Goal: Task Accomplishment & Management: Manage account settings

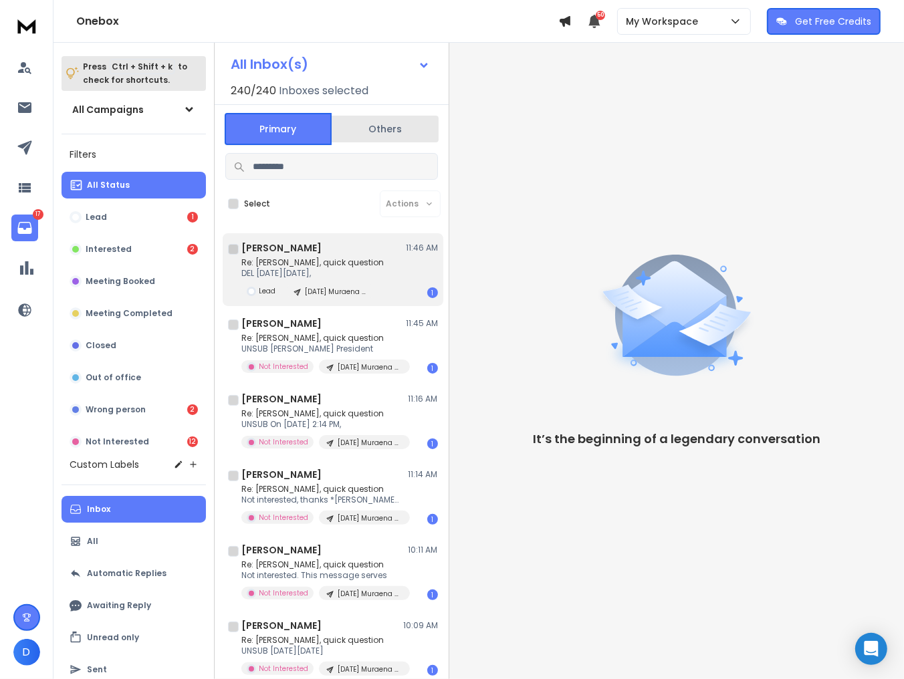
click at [358, 269] on p "DEL [DATE][DATE]," at bounding box center [312, 273] width 142 height 11
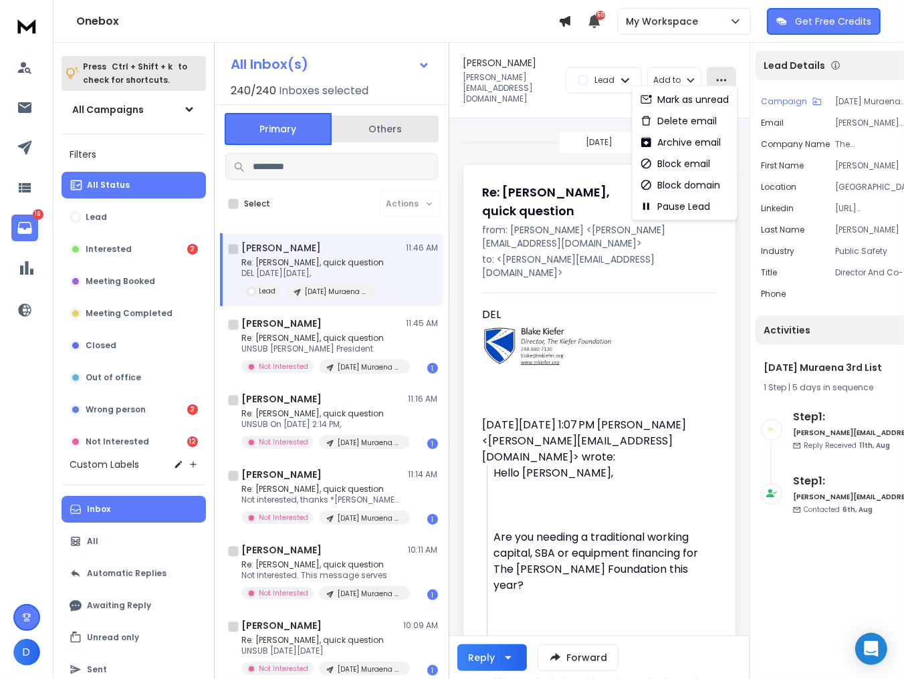
click at [729, 67] on button "button" at bounding box center [720, 80] width 29 height 27
click at [693, 157] on div "Block email" at bounding box center [675, 163] width 70 height 13
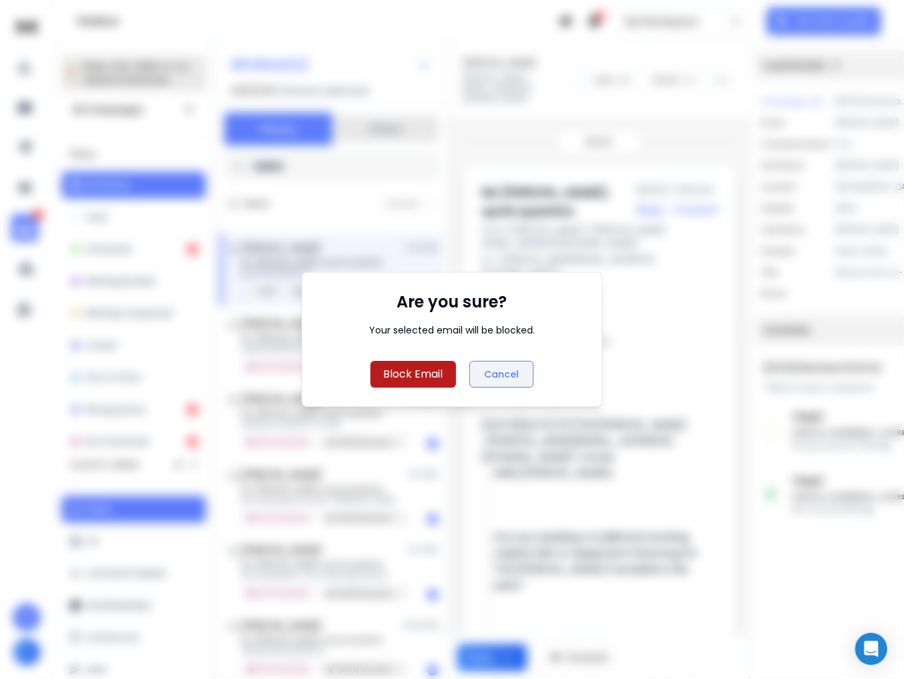
click at [405, 376] on button "Block Email" at bounding box center [413, 374] width 86 height 27
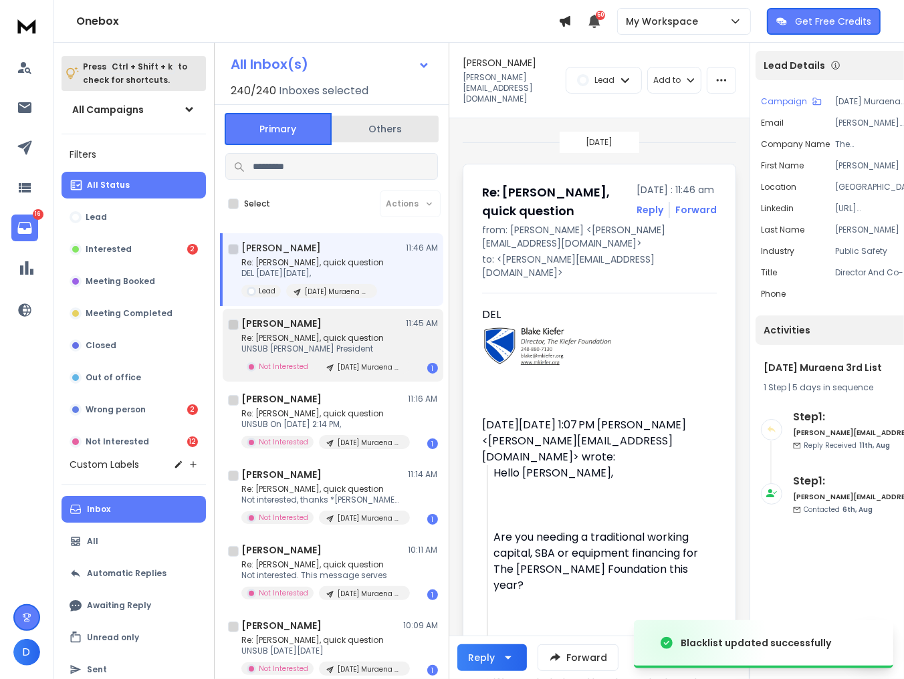
drag, startPoint x: 350, startPoint y: 337, endPoint x: 362, endPoint y: 330, distance: 14.1
click at [350, 336] on p "Re: [PERSON_NAME], quick question" at bounding box center [321, 338] width 160 height 11
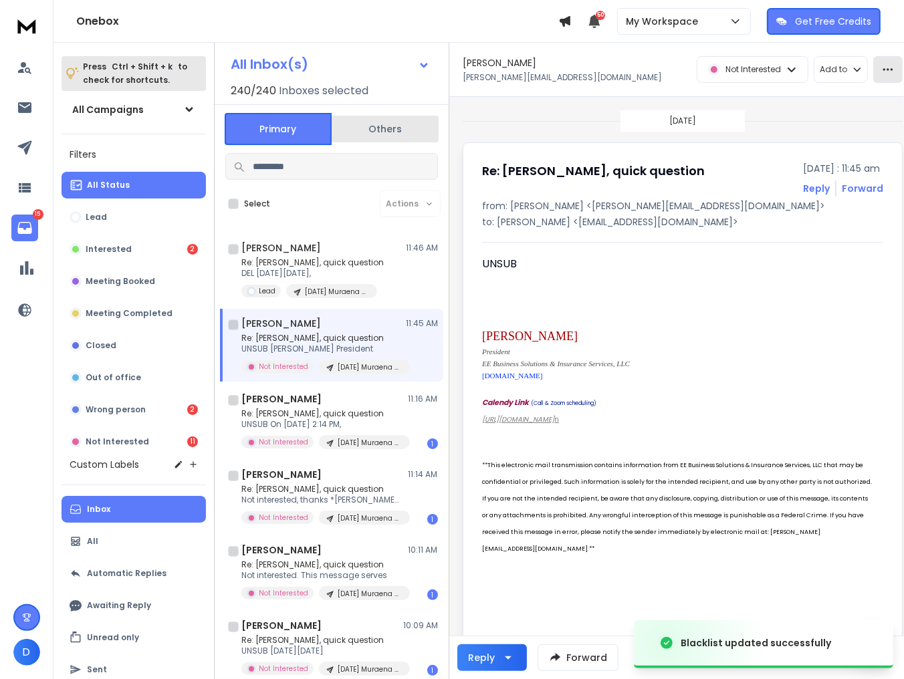
click at [883, 74] on button "button" at bounding box center [887, 69] width 29 height 27
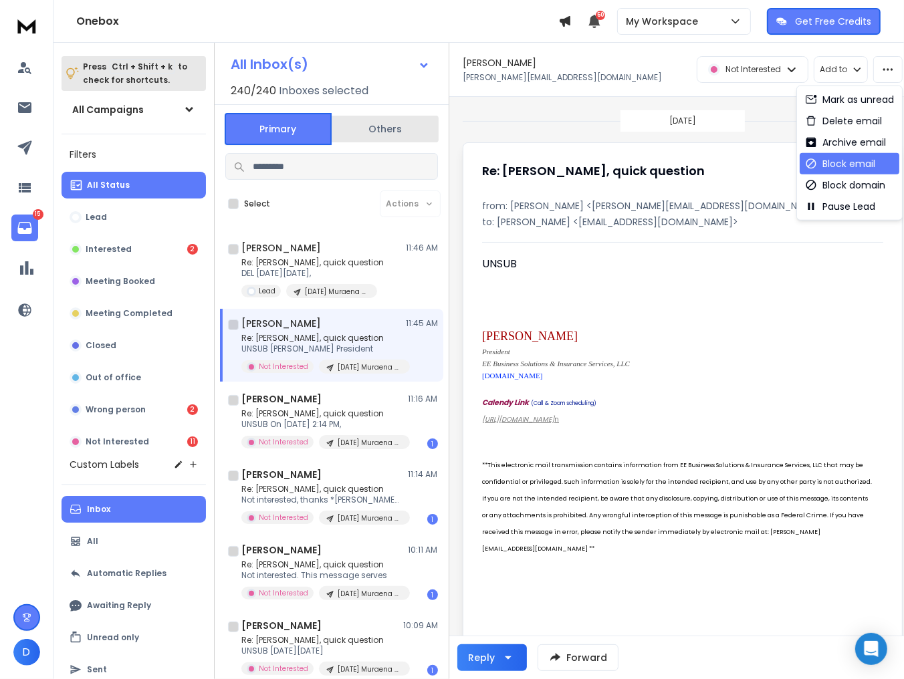
click at [840, 165] on div "Block email" at bounding box center [840, 163] width 70 height 13
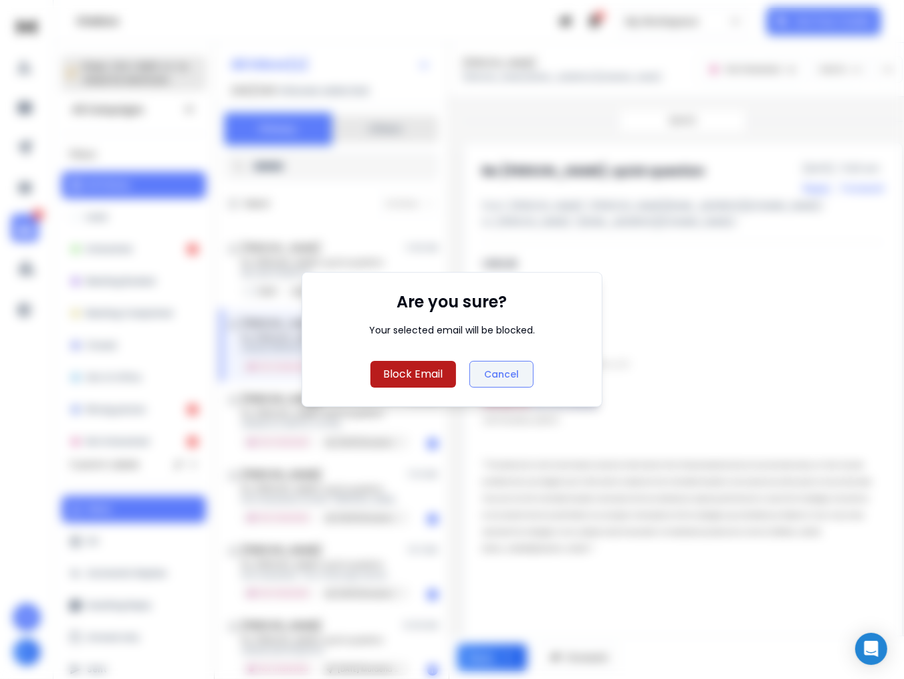
click at [411, 372] on button "Block Email" at bounding box center [413, 374] width 86 height 27
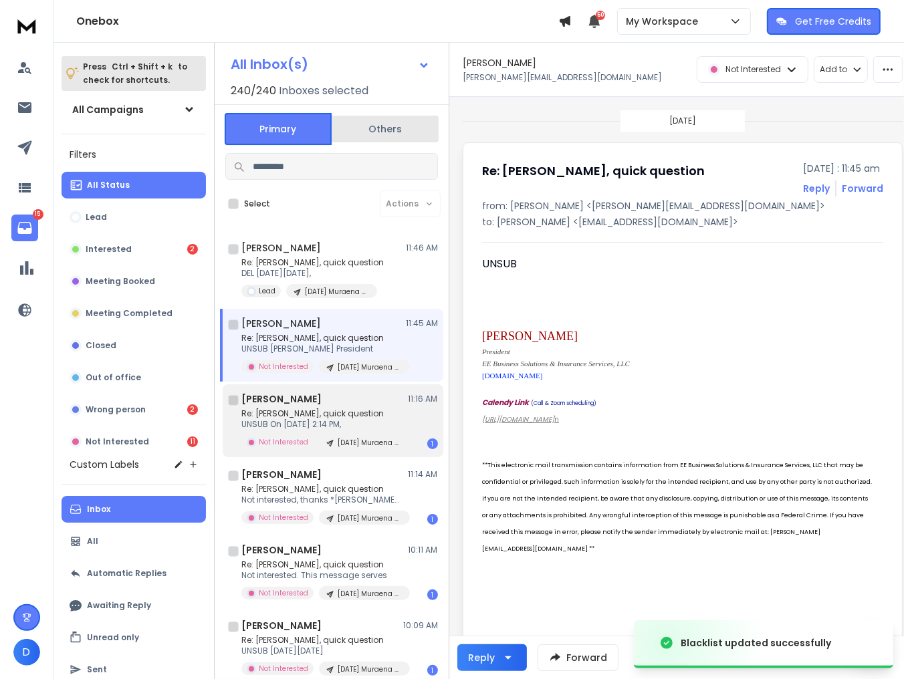
click at [334, 410] on p "Re: [PERSON_NAME], quick question" at bounding box center [321, 413] width 160 height 11
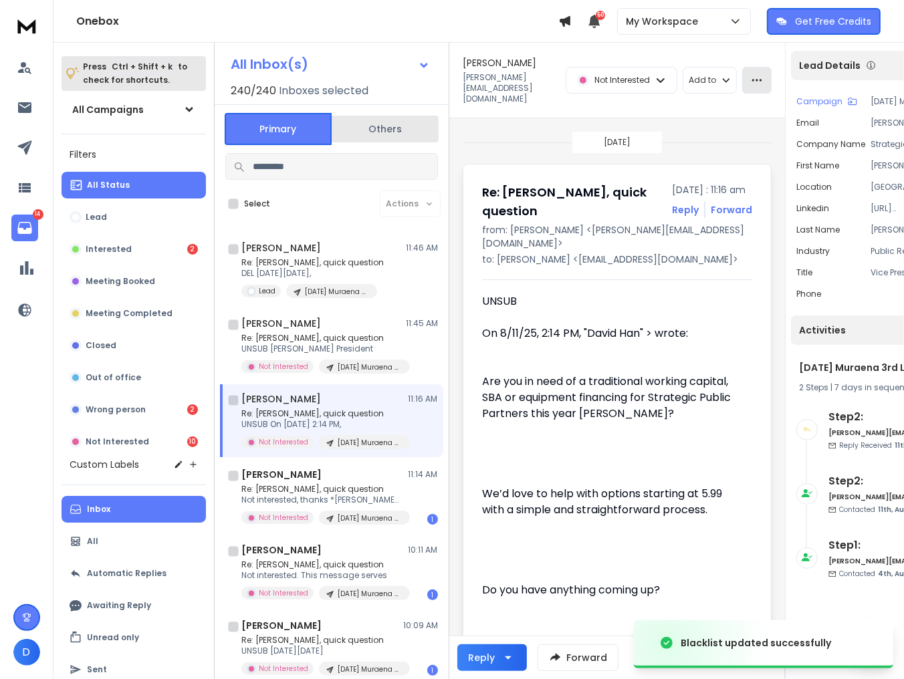
click at [763, 74] on icon "button" at bounding box center [757, 80] width 12 height 12
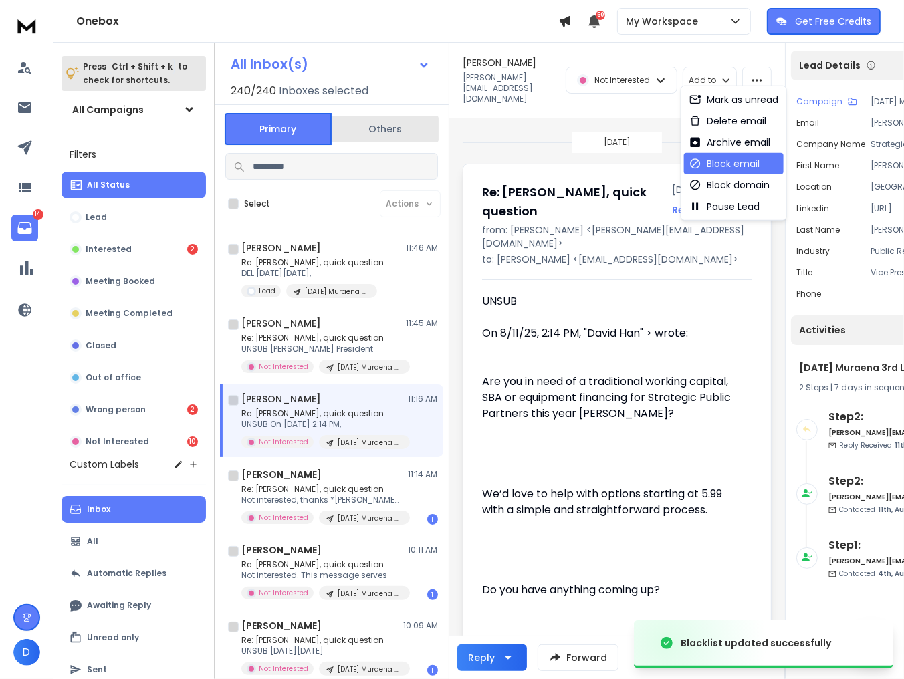
click at [739, 162] on div "Block email" at bounding box center [724, 163] width 70 height 13
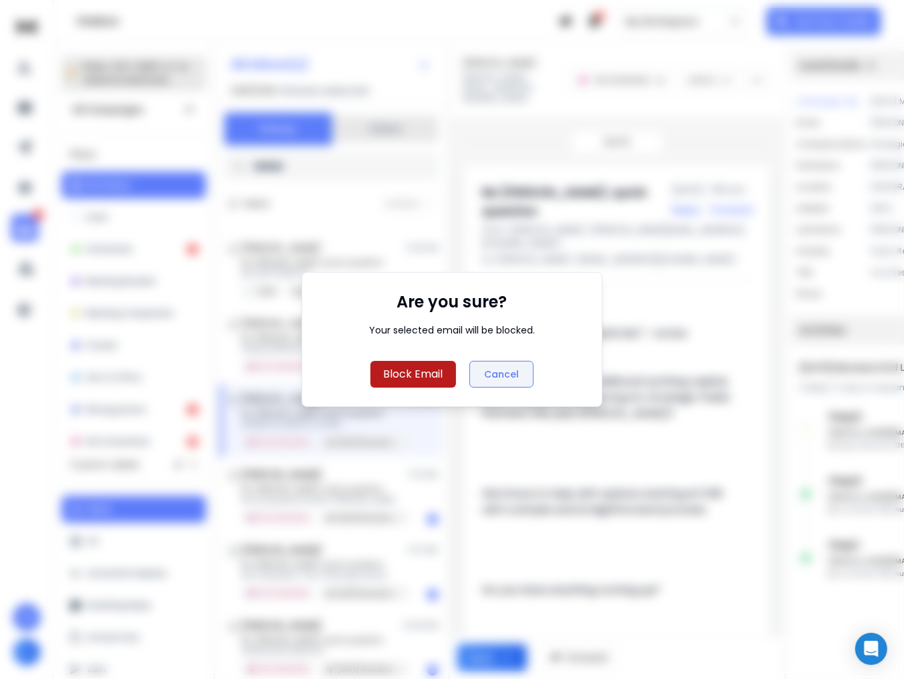
click at [411, 370] on button "Block Email" at bounding box center [413, 374] width 86 height 27
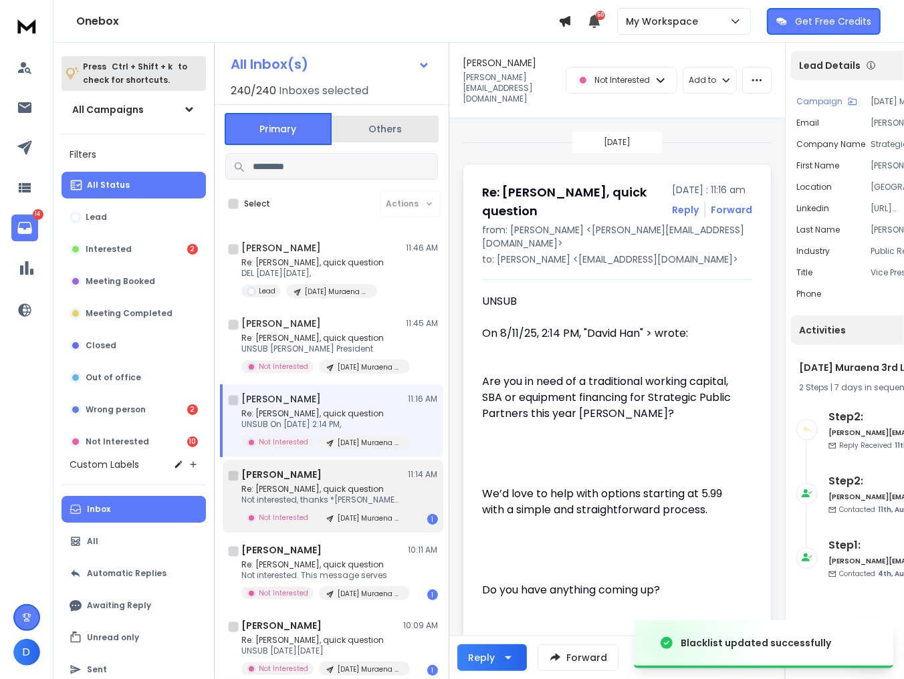
click at [359, 485] on p "Re: [PERSON_NAME], quick question" at bounding box center [321, 489] width 160 height 11
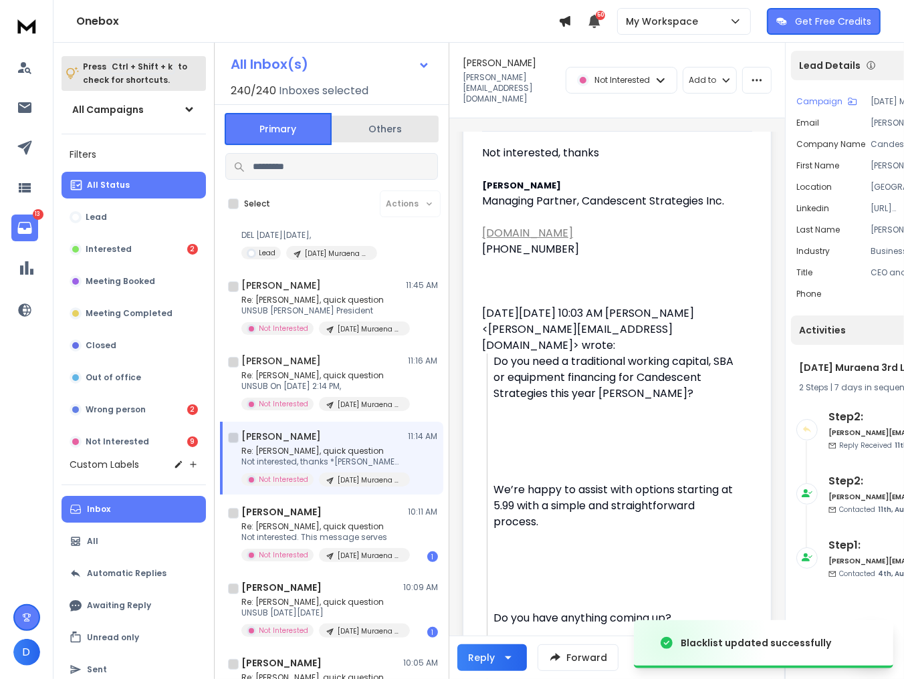
scroll to position [74, 0]
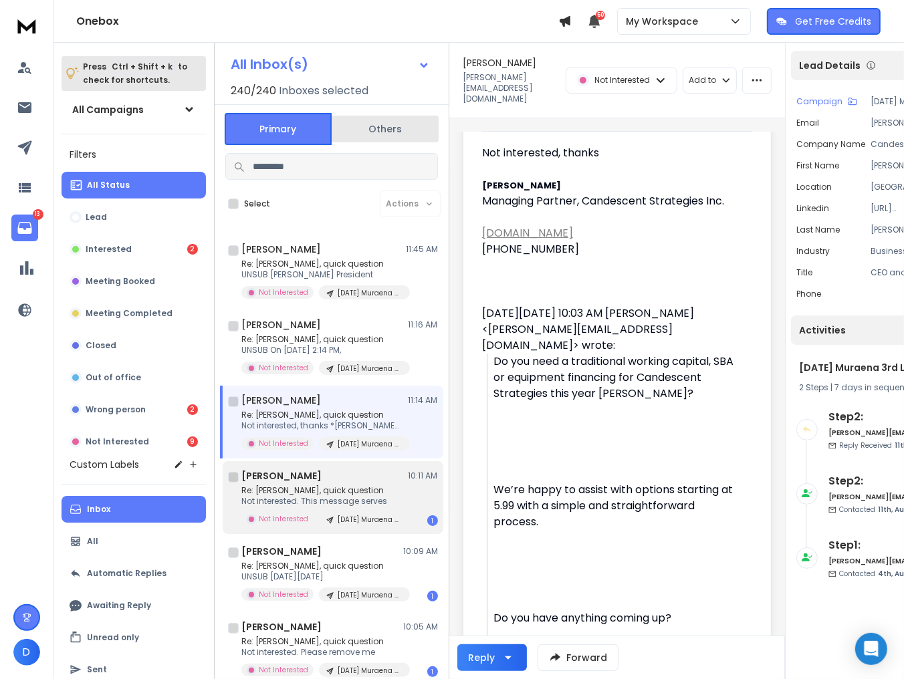
drag, startPoint x: 346, startPoint y: 489, endPoint x: 400, endPoint y: 472, distance: 56.7
click at [346, 489] on p "Re: [PERSON_NAME], quick question" at bounding box center [321, 490] width 160 height 11
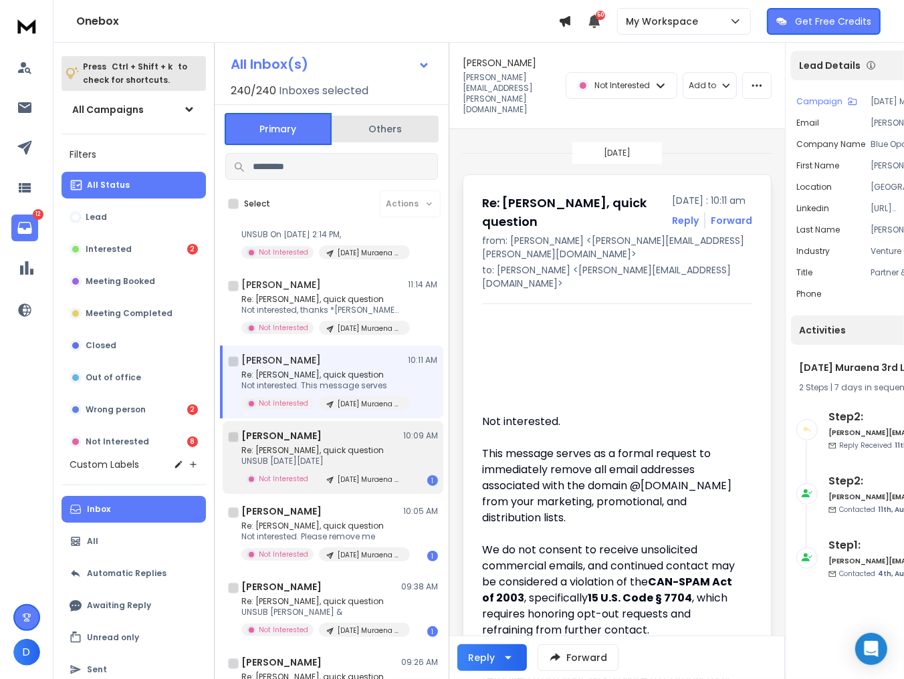
scroll to position [223, 0]
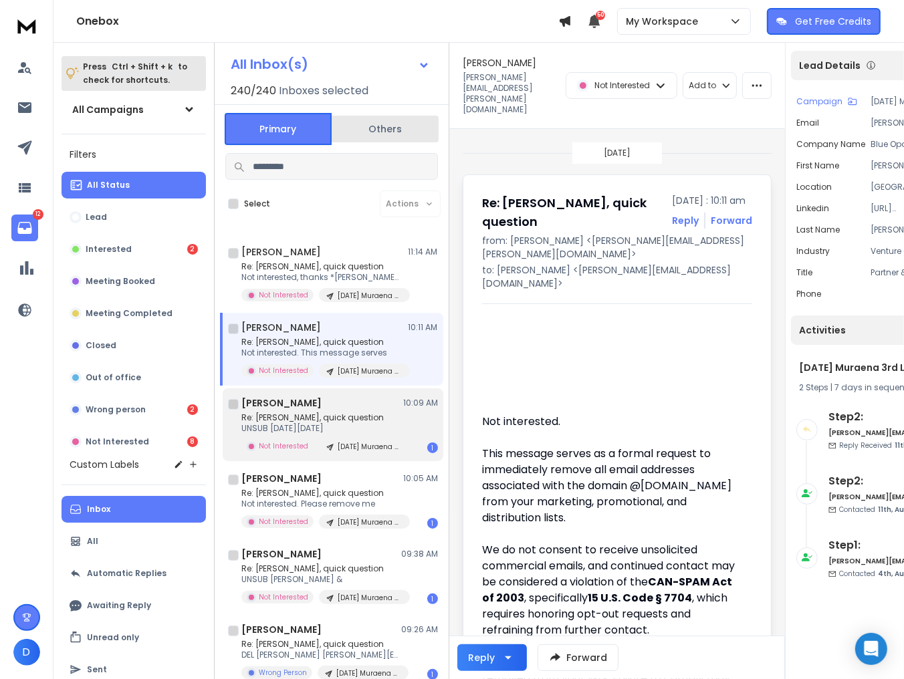
click at [368, 412] on p "Re: [PERSON_NAME], quick question" at bounding box center [321, 417] width 160 height 11
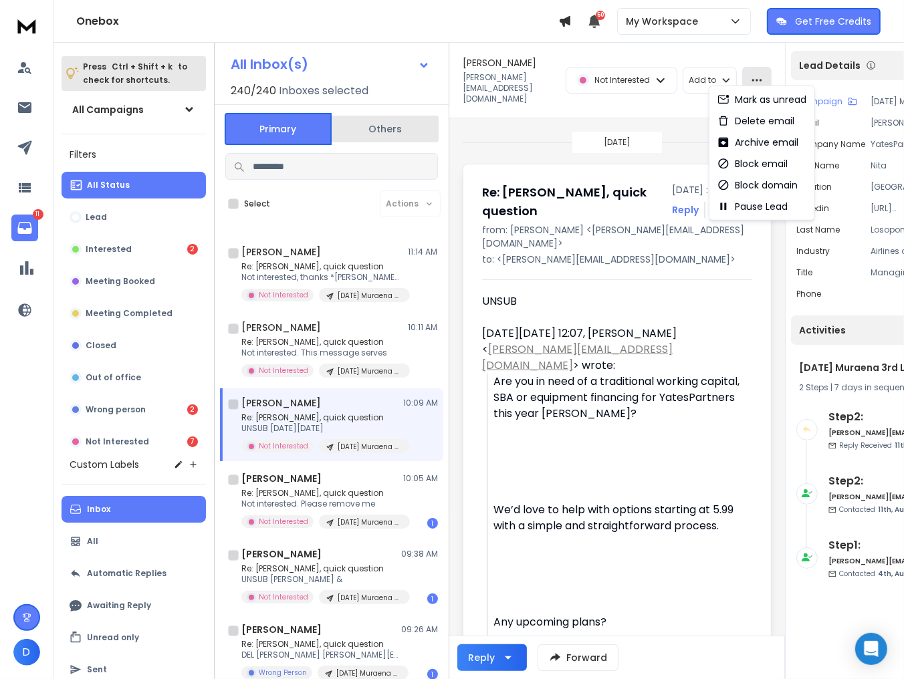
click at [763, 74] on icon "button" at bounding box center [757, 80] width 12 height 12
click at [741, 170] on div "Block email" at bounding box center [752, 163] width 70 height 13
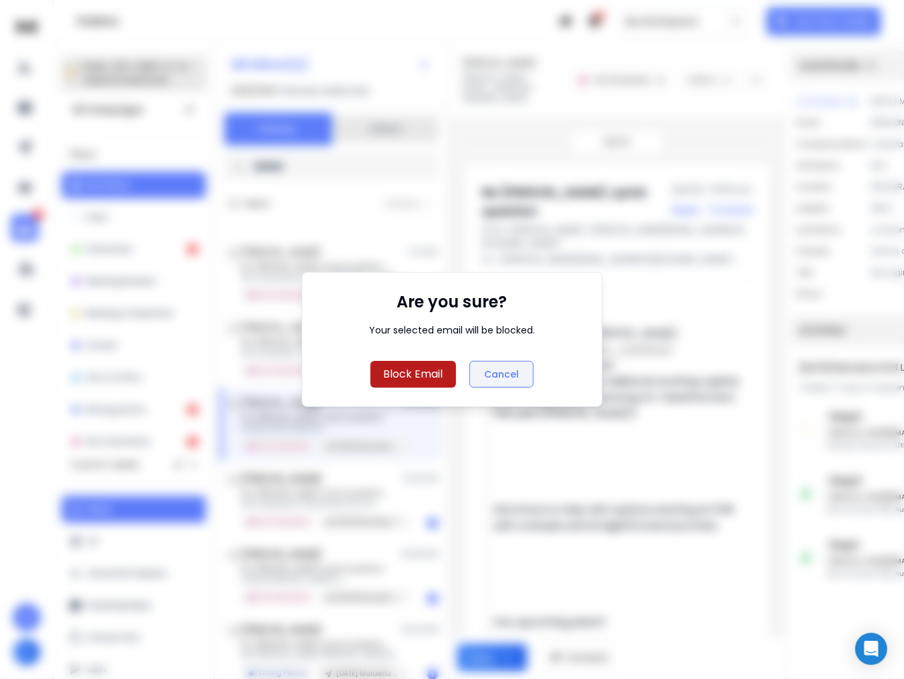
click at [420, 381] on button "Block Email" at bounding box center [413, 374] width 86 height 27
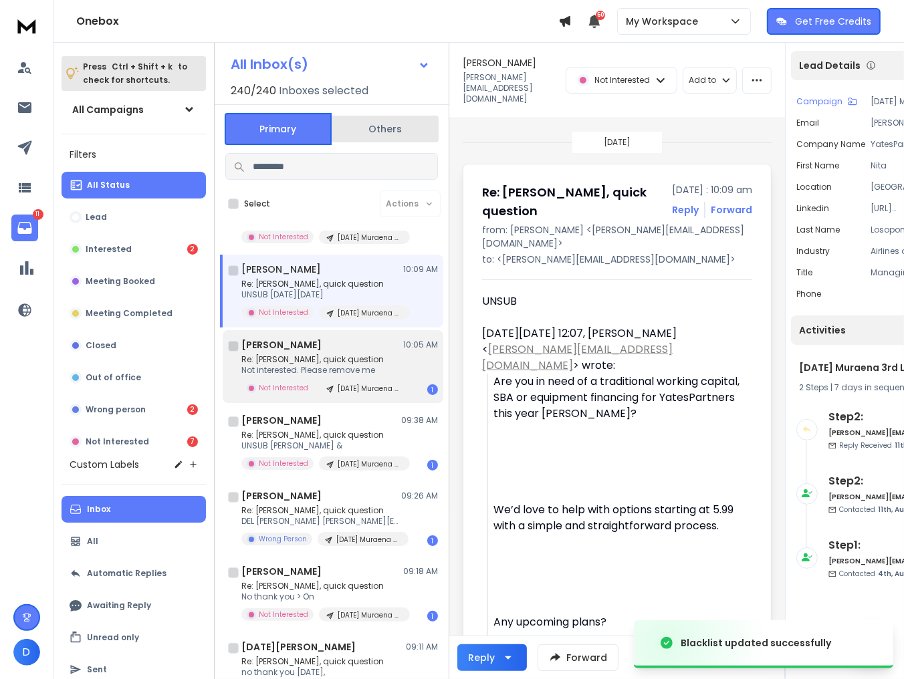
scroll to position [371, 0]
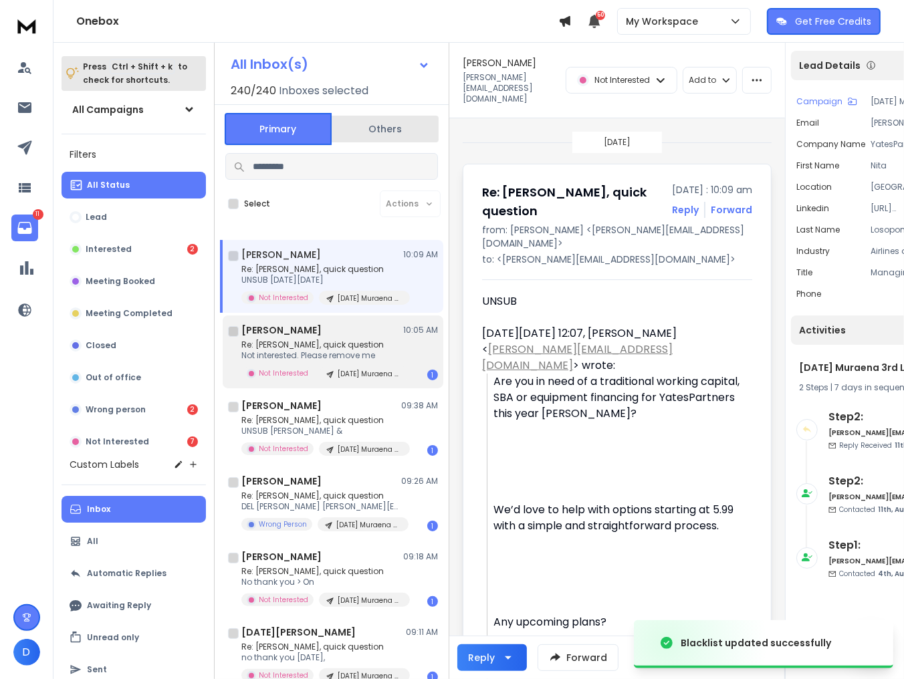
click at [372, 342] on p "Re: [PERSON_NAME], quick question" at bounding box center [321, 345] width 160 height 11
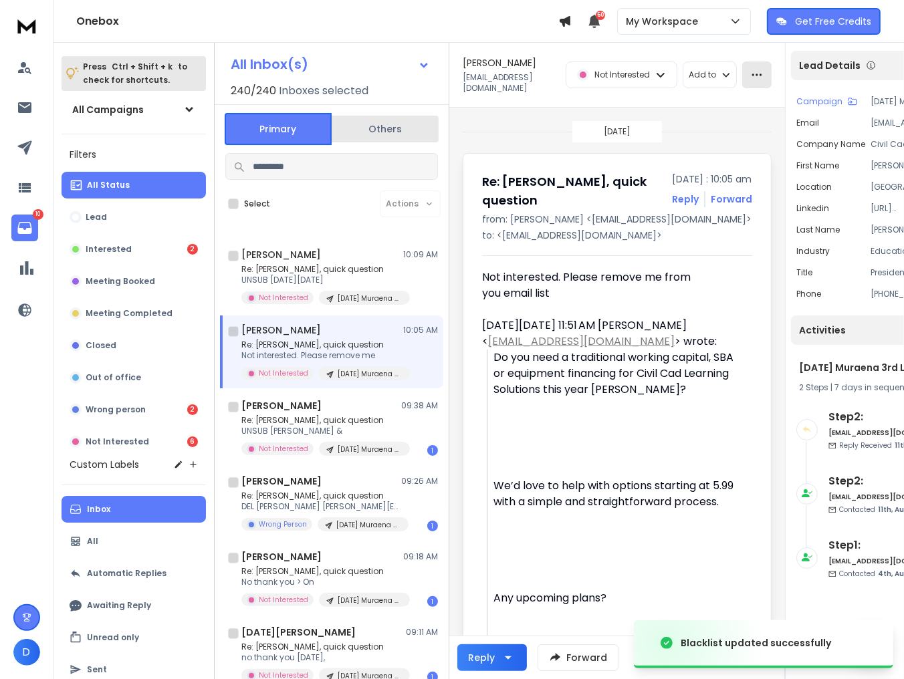
click at [763, 69] on icon "button" at bounding box center [757, 75] width 12 height 12
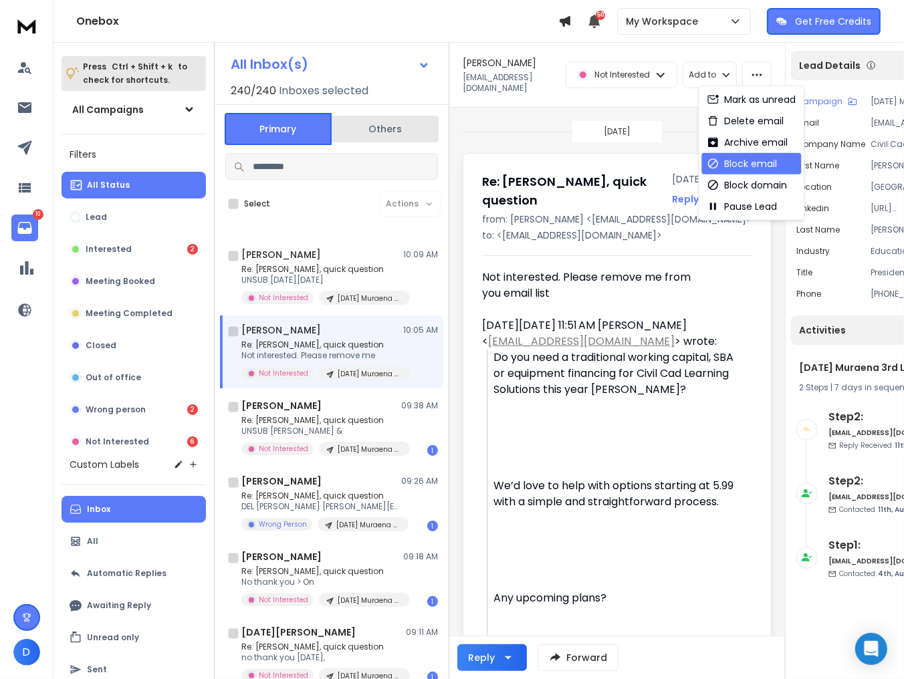
click at [757, 162] on div "Block email" at bounding box center [741, 163] width 70 height 13
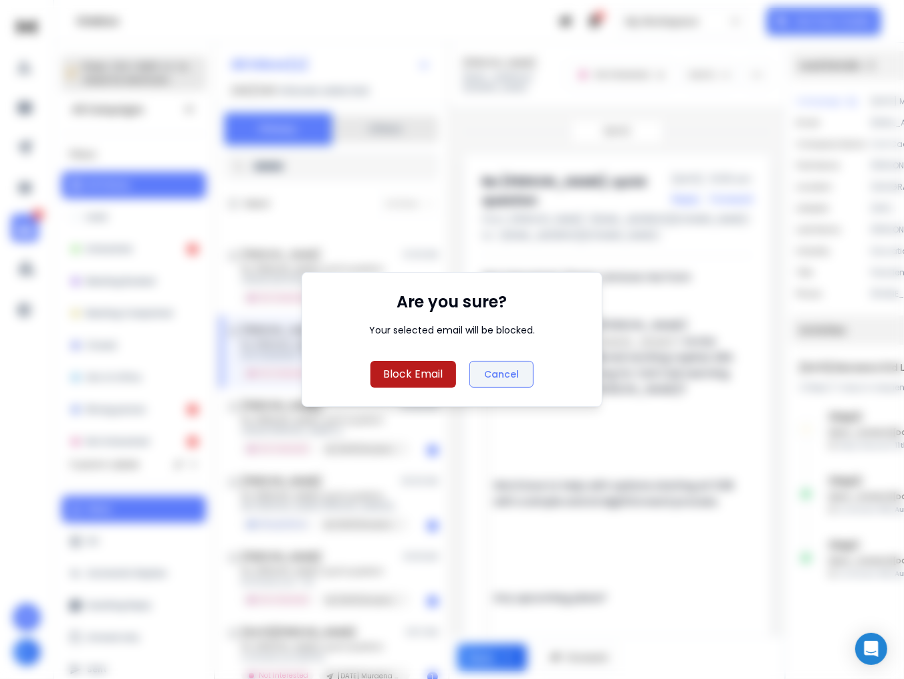
click at [428, 374] on button "Block Email" at bounding box center [413, 374] width 86 height 27
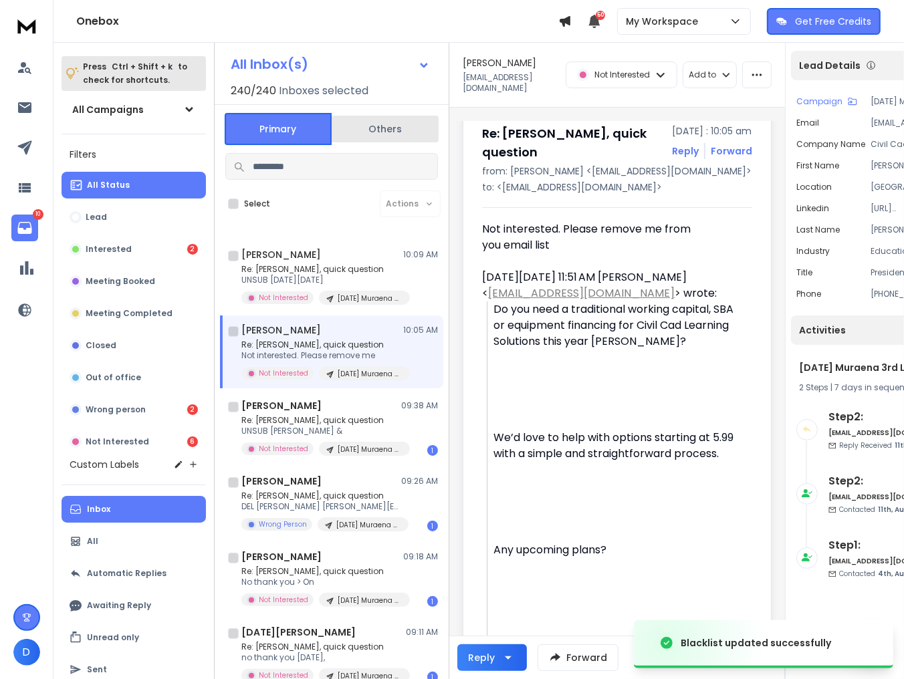
scroll to position [74, 0]
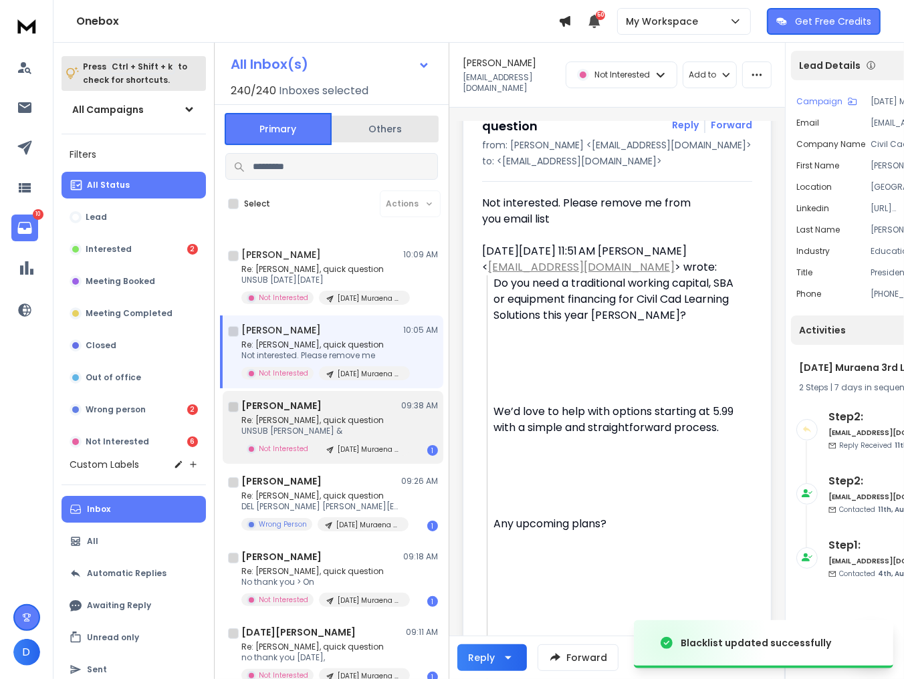
click at [346, 423] on p "Re: [PERSON_NAME], quick question" at bounding box center [321, 420] width 160 height 11
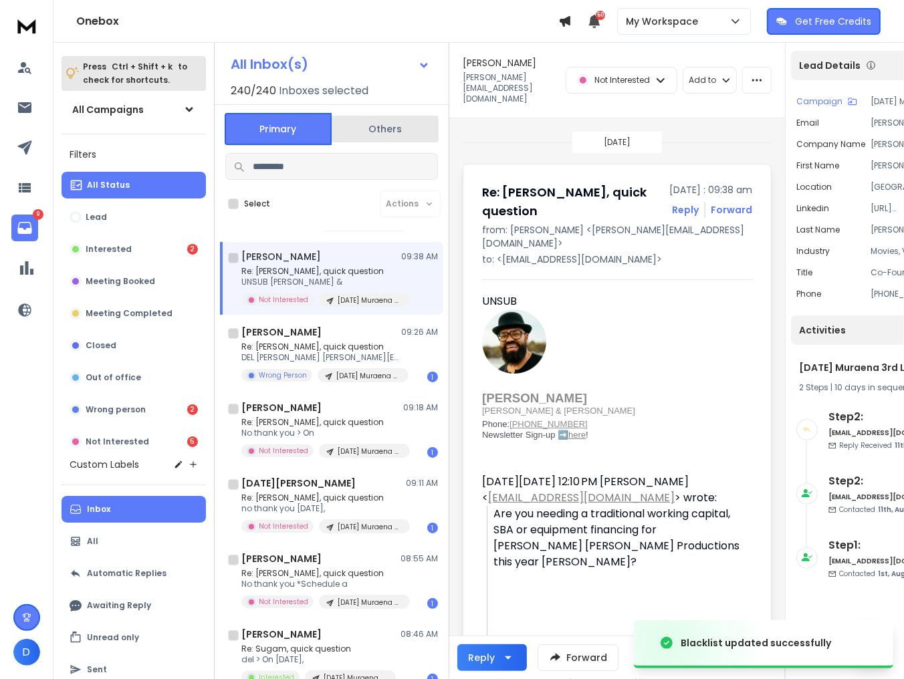
scroll to position [519, 0]
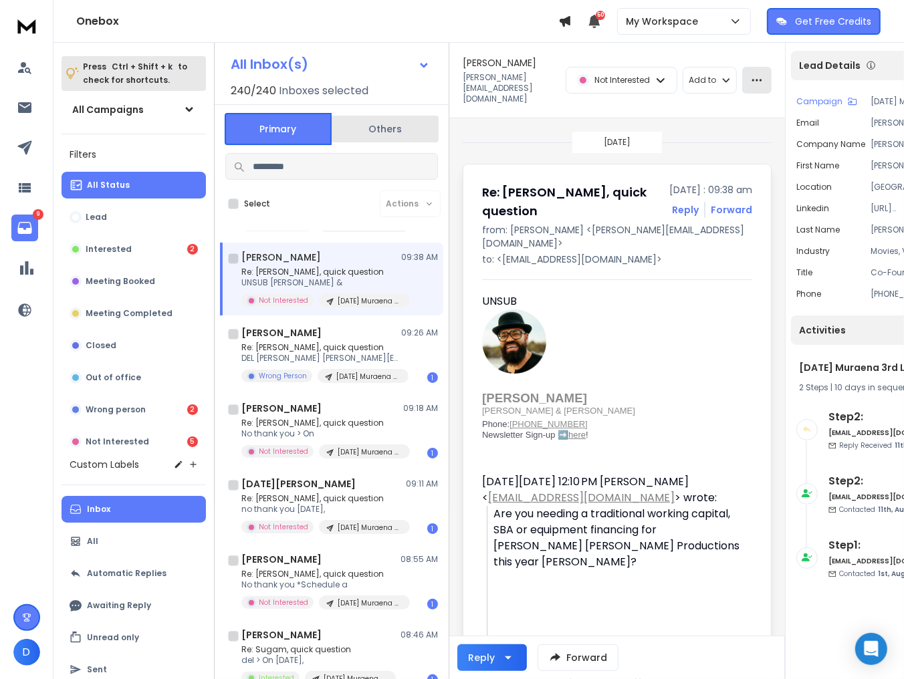
click at [762, 79] on icon "button" at bounding box center [757, 80] width 10 height 2
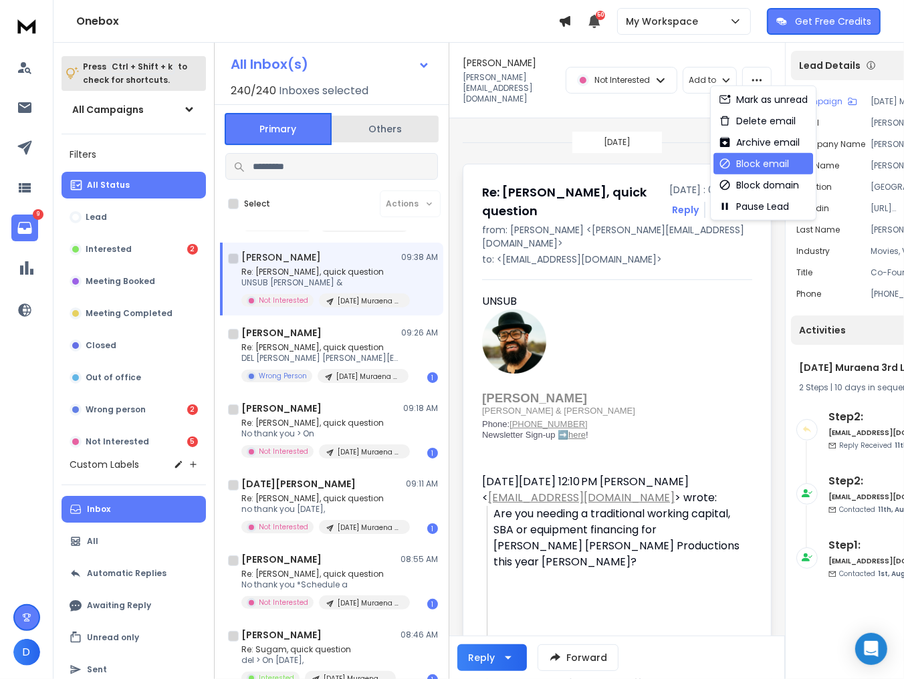
click at [774, 164] on div "Block email" at bounding box center [754, 163] width 70 height 13
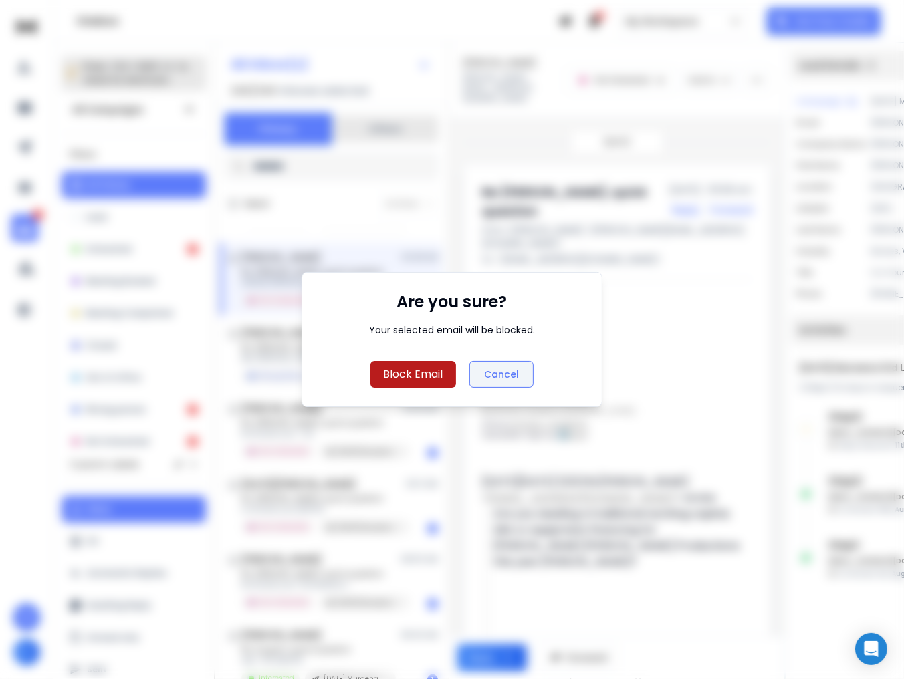
click at [424, 373] on button "Block Email" at bounding box center [413, 374] width 86 height 27
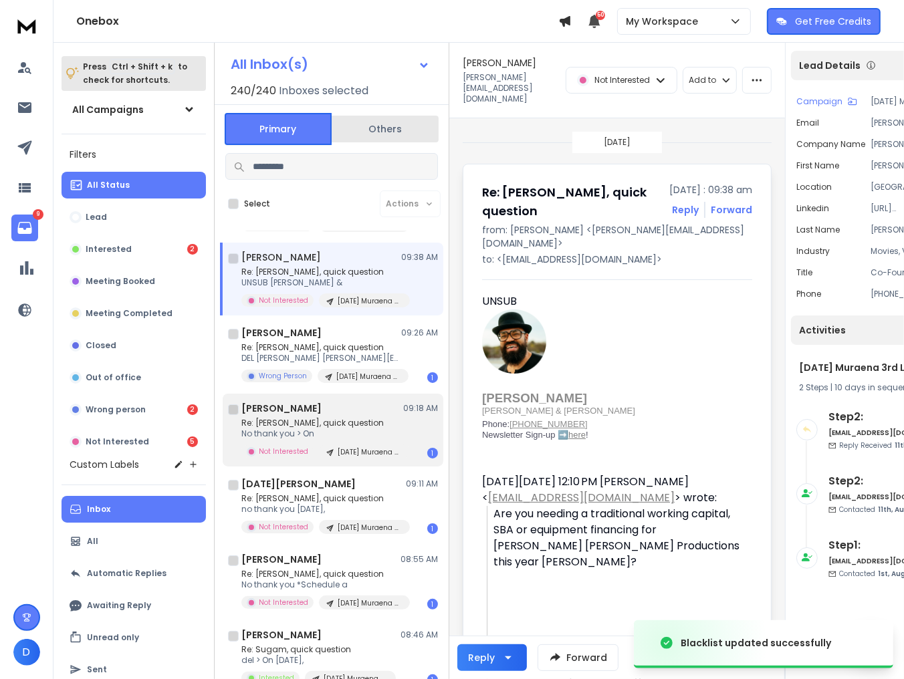
click at [348, 418] on p "Re: [PERSON_NAME], quick question" at bounding box center [321, 423] width 160 height 11
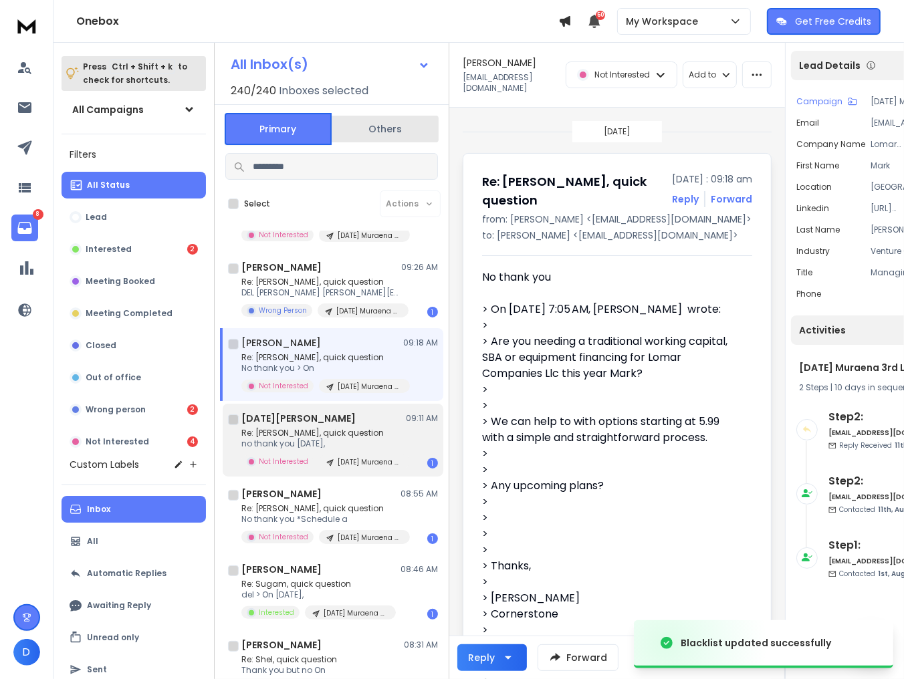
scroll to position [594, 0]
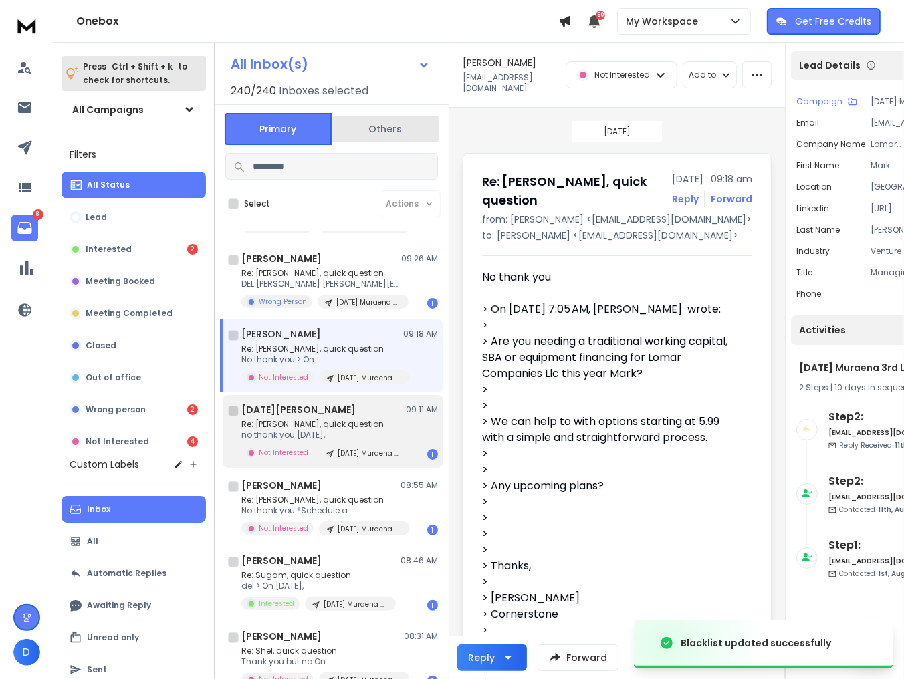
click at [348, 416] on div "[DATE][PERSON_NAME] 09:11 AM Re: [PERSON_NAME], quick question no thank you [DA…" at bounding box center [339, 431] width 197 height 57
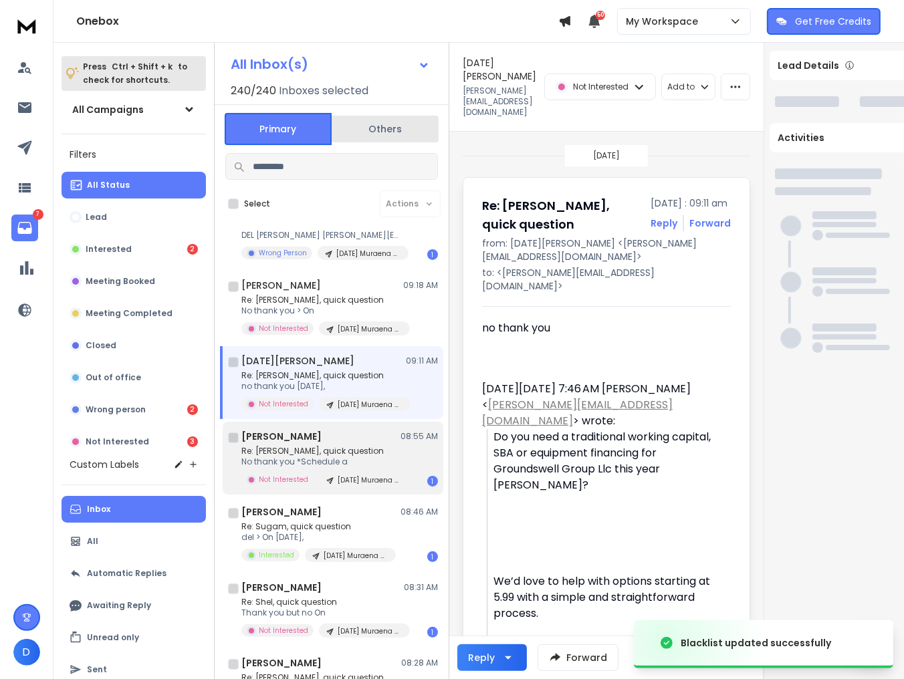
scroll to position [668, 0]
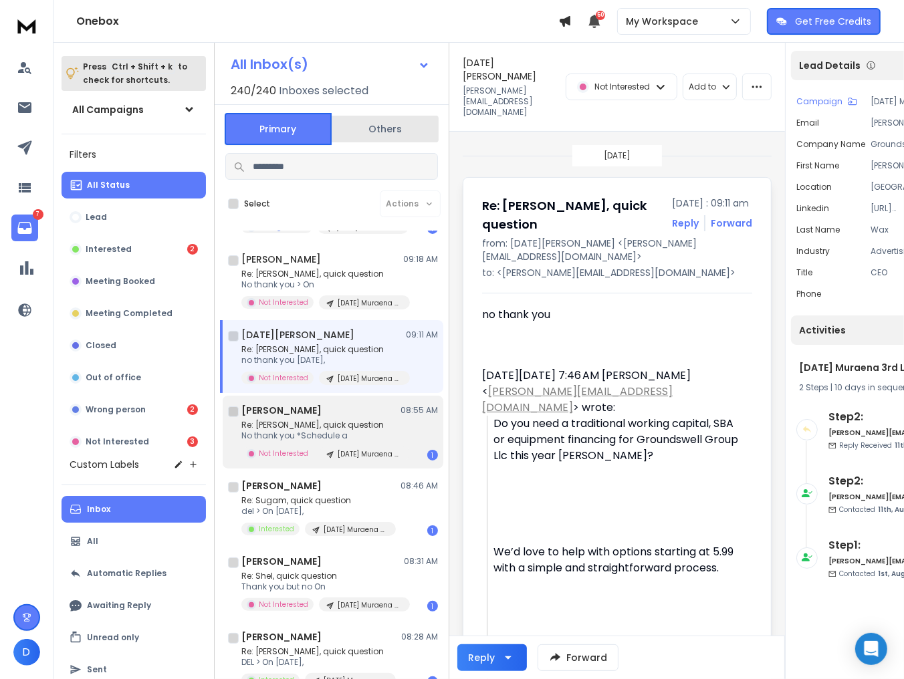
click at [356, 411] on div "[PERSON_NAME] 08:55 AM" at bounding box center [339, 410] width 197 height 13
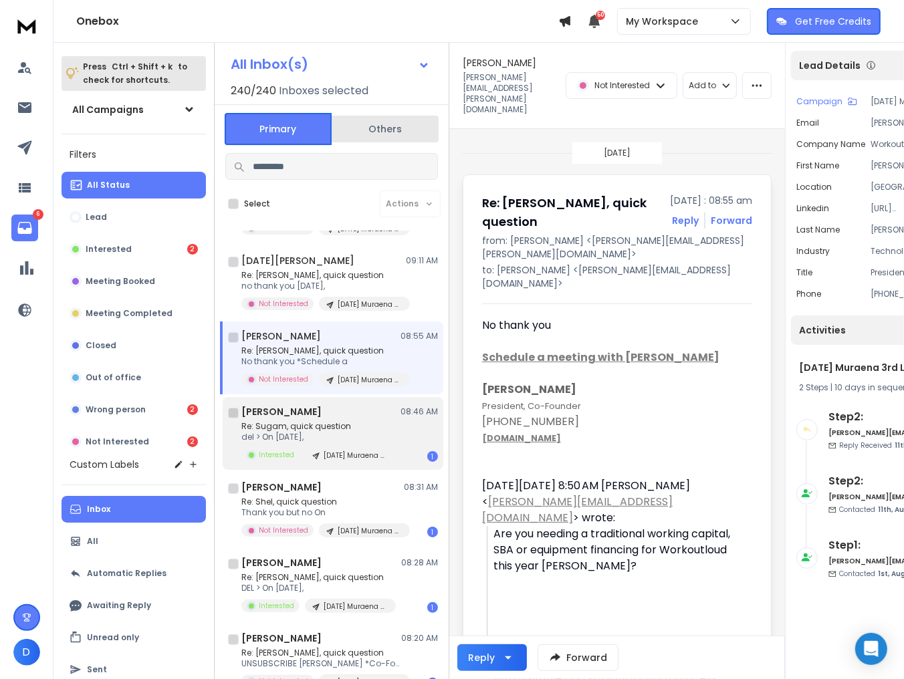
scroll to position [817, 0]
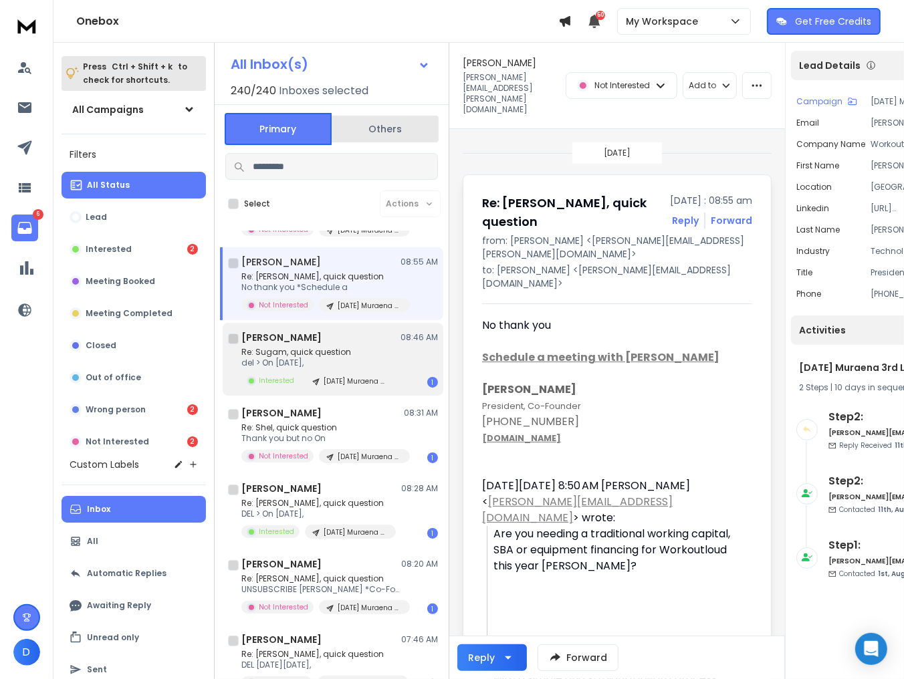
click at [354, 362] on p "del > On [DATE]," at bounding box center [318, 363] width 154 height 11
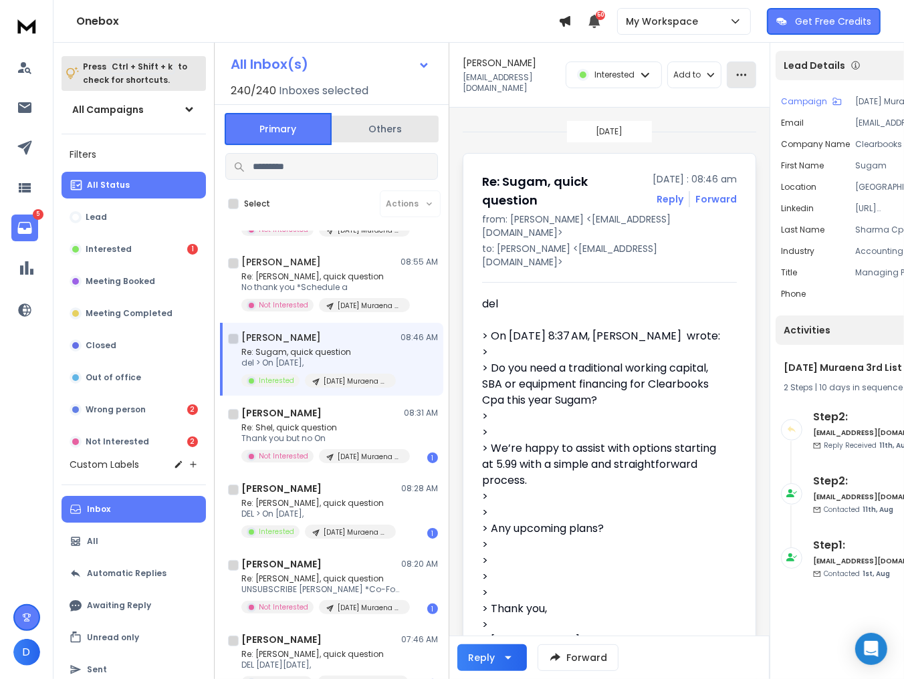
click at [747, 69] on icon "button" at bounding box center [741, 75] width 12 height 12
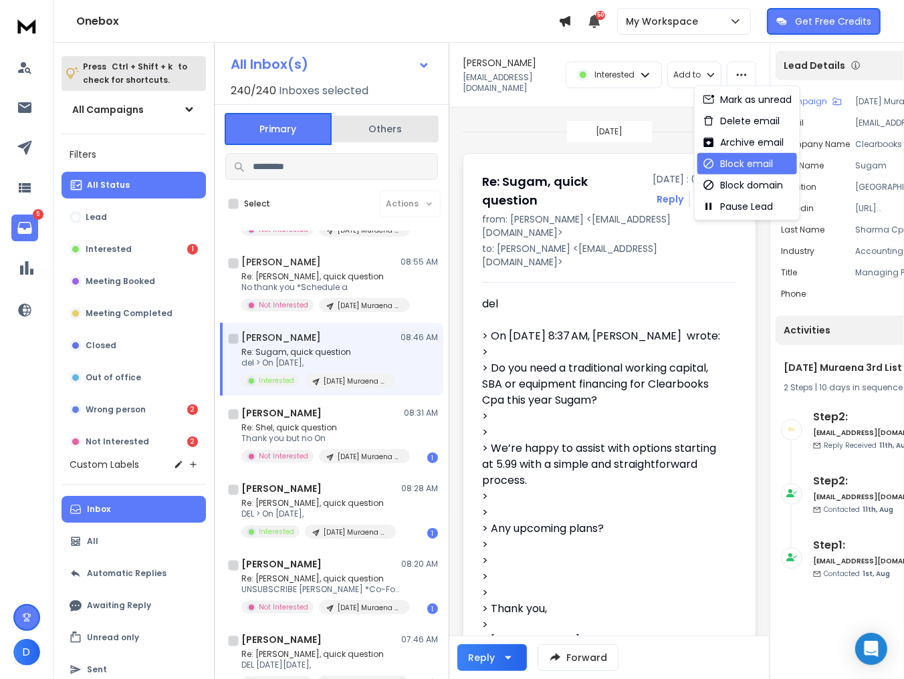
click at [753, 158] on div "Block email" at bounding box center [737, 163] width 70 height 13
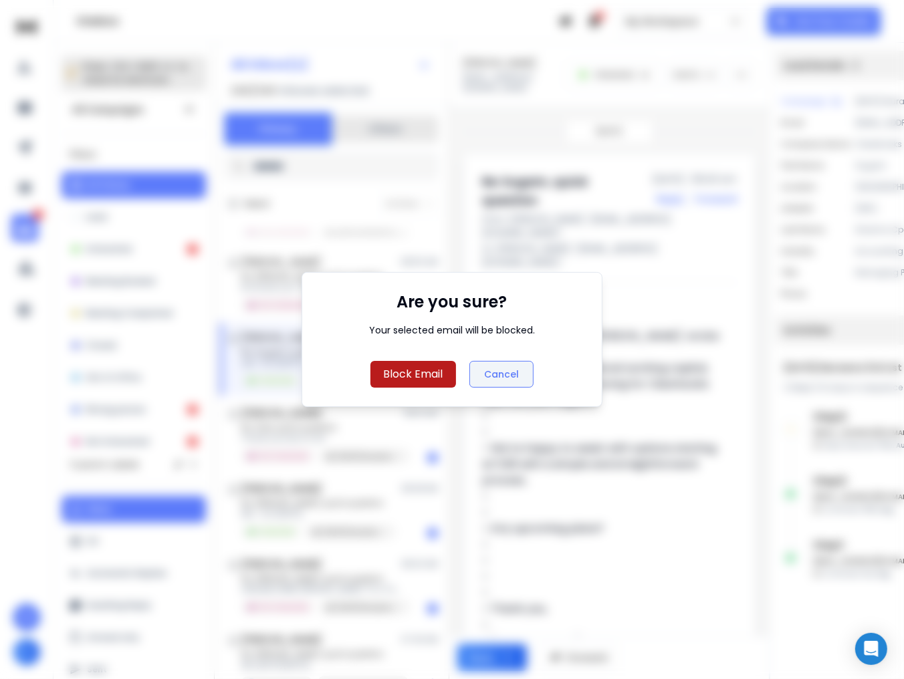
click at [423, 378] on button "Block Email" at bounding box center [413, 374] width 86 height 27
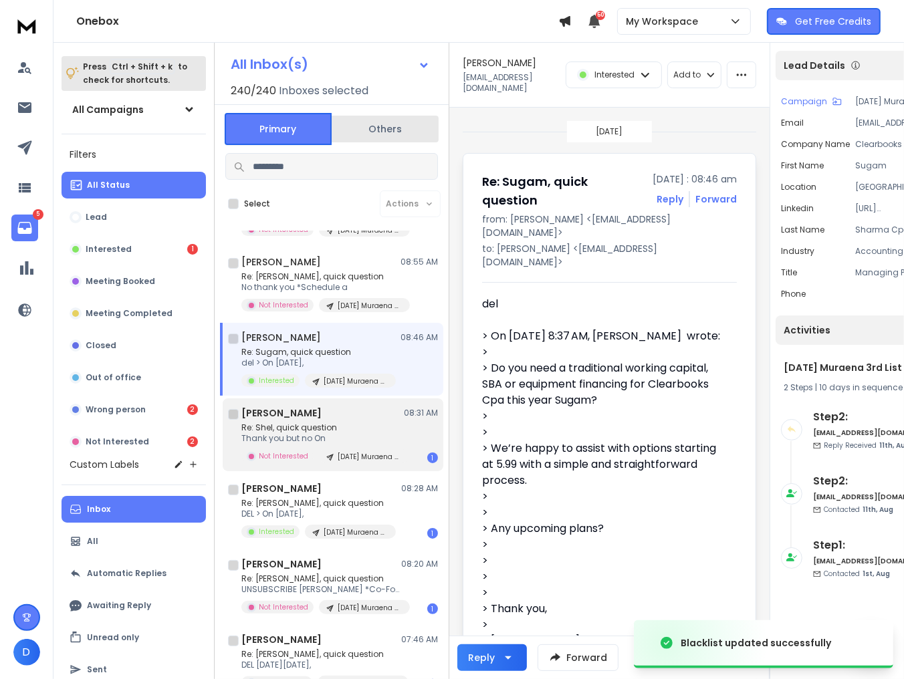
click at [356, 418] on div "[PERSON_NAME] 08:31 AM" at bounding box center [339, 412] width 197 height 13
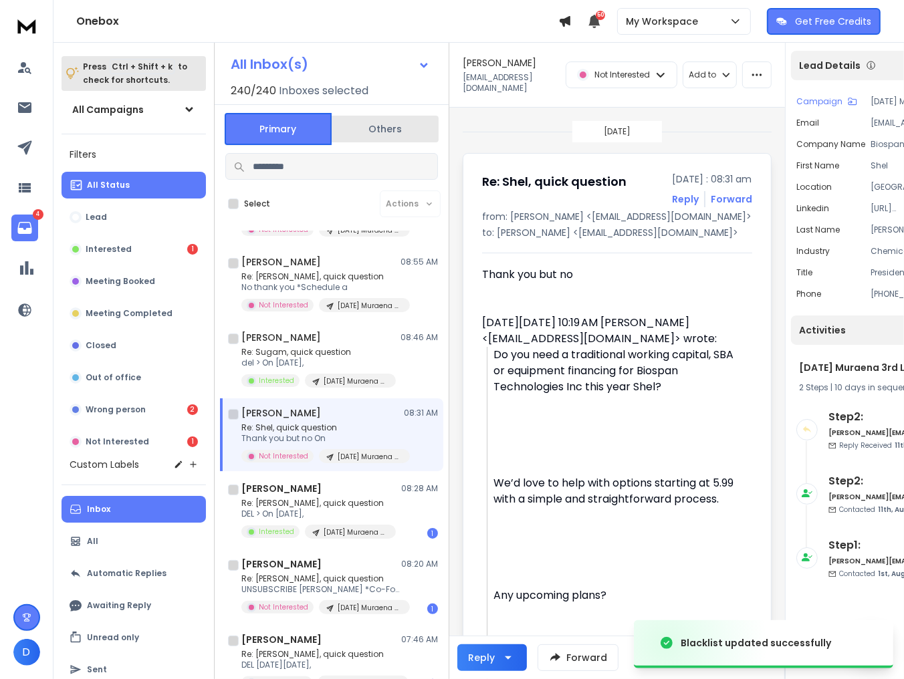
scroll to position [891, 0]
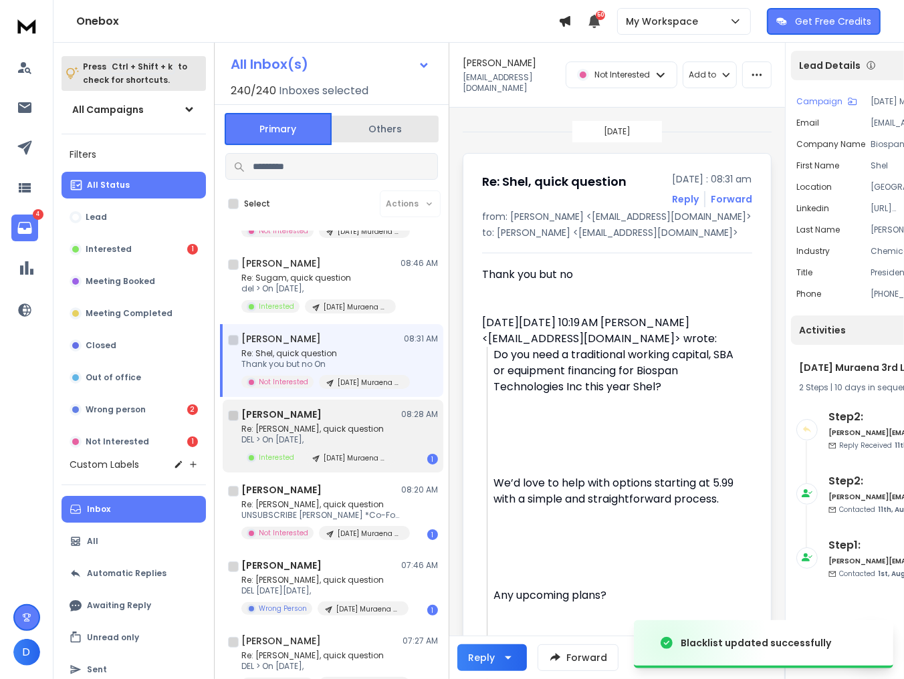
click at [371, 422] on div "[PERSON_NAME] 08:28 AM Re: [PERSON_NAME], quick question DEL > On [DATE], Inter…" at bounding box center [339, 436] width 197 height 57
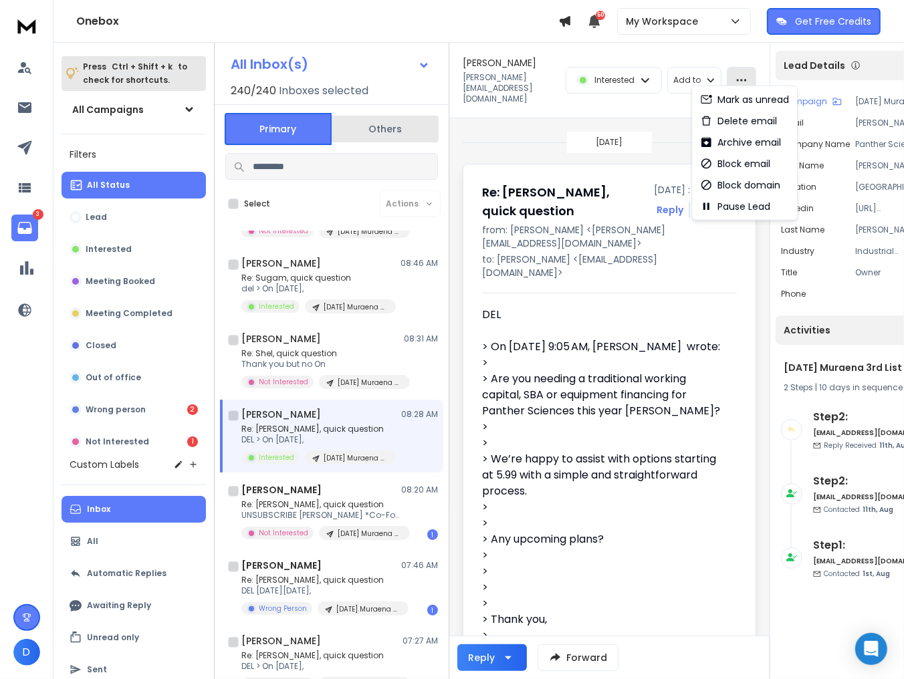
click at [747, 74] on icon "button" at bounding box center [741, 80] width 12 height 12
click at [752, 158] on div "Block email" at bounding box center [735, 163] width 70 height 13
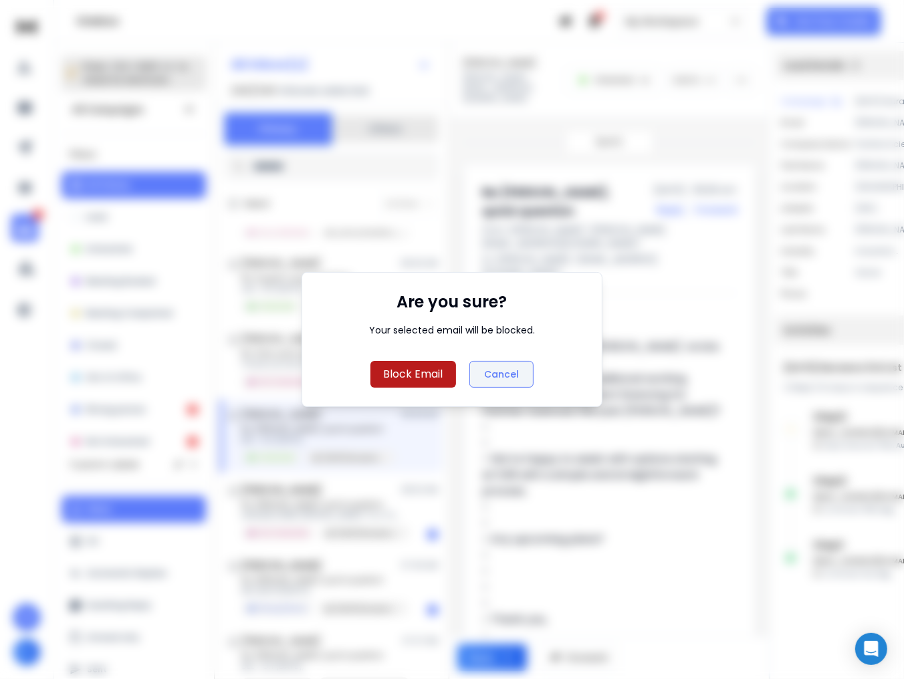
click at [419, 376] on button "Block Email" at bounding box center [413, 374] width 86 height 27
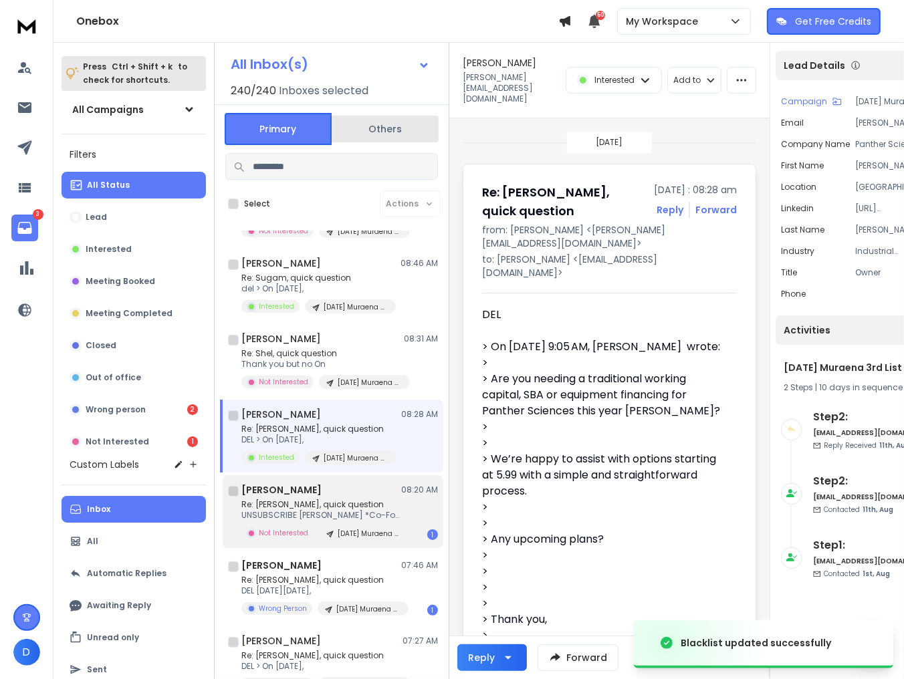
click at [348, 499] on p "Re: [PERSON_NAME], quick question" at bounding box center [321, 504] width 160 height 11
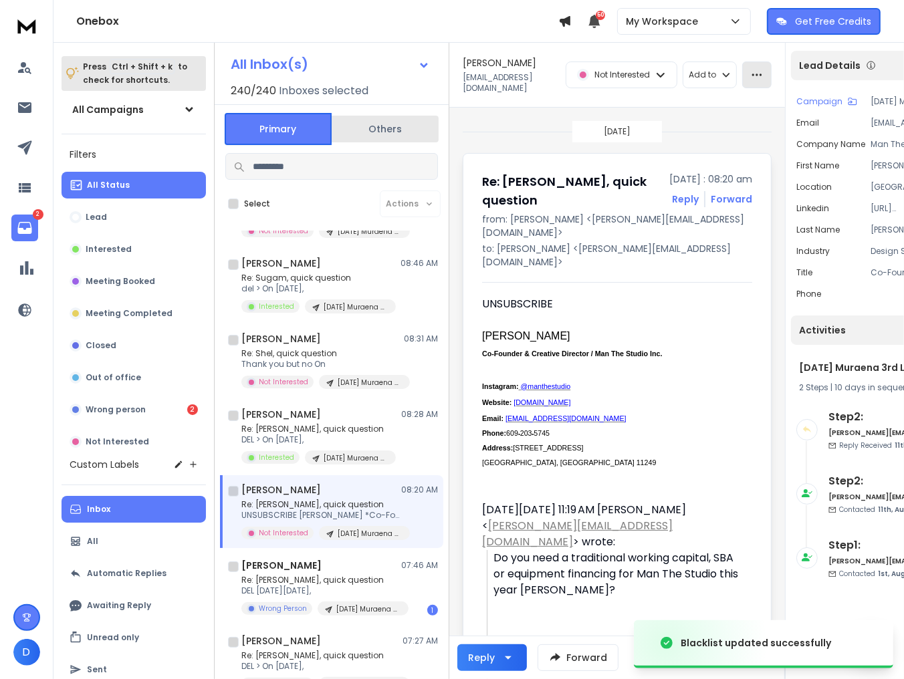
click at [763, 69] on icon "button" at bounding box center [757, 75] width 12 height 12
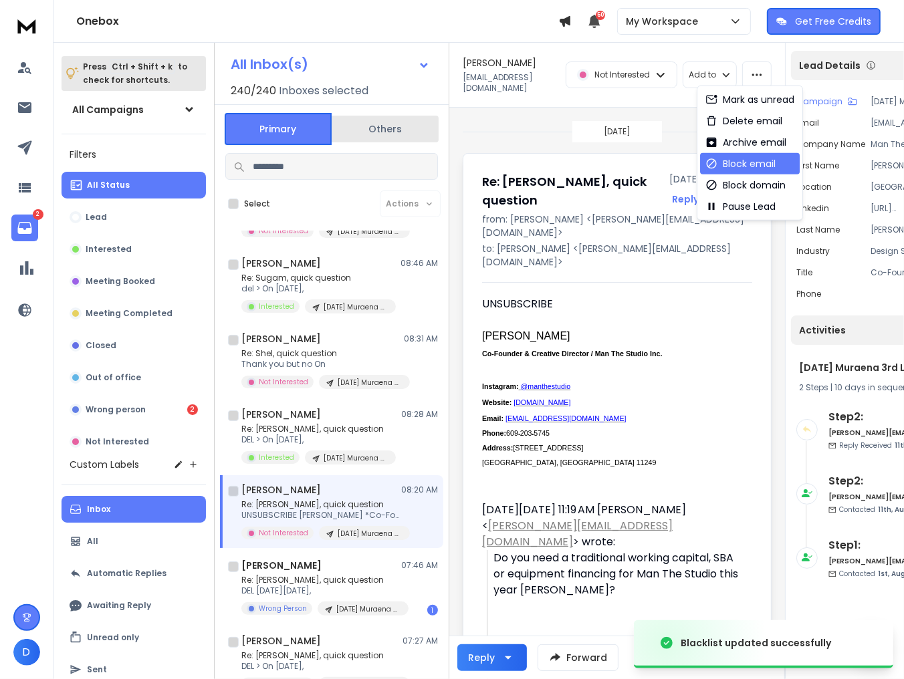
click at [747, 157] on div "Block email" at bounding box center [740, 163] width 70 height 13
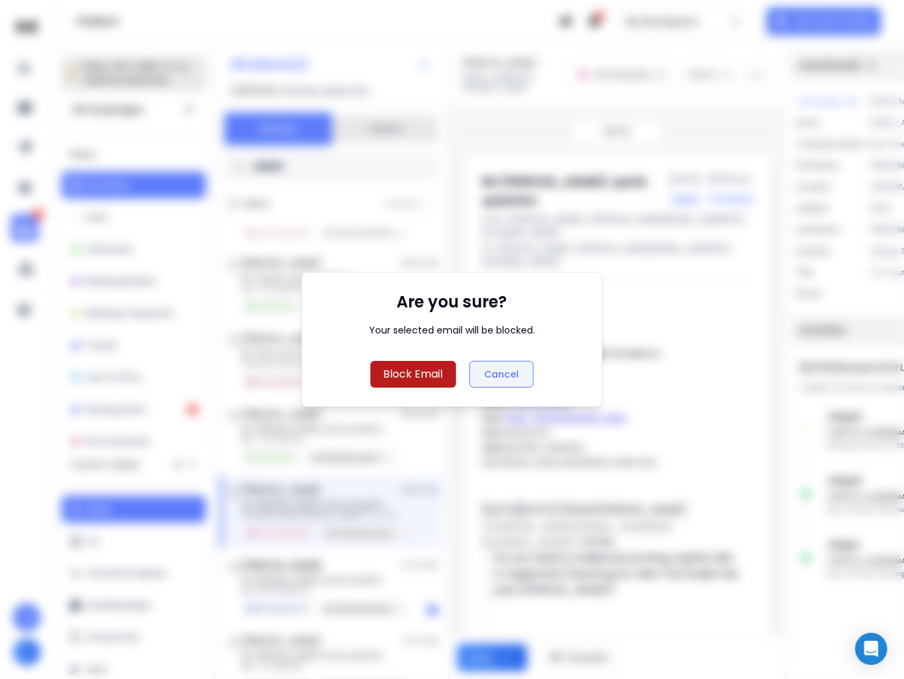
click at [410, 380] on button "Block Email" at bounding box center [413, 374] width 86 height 27
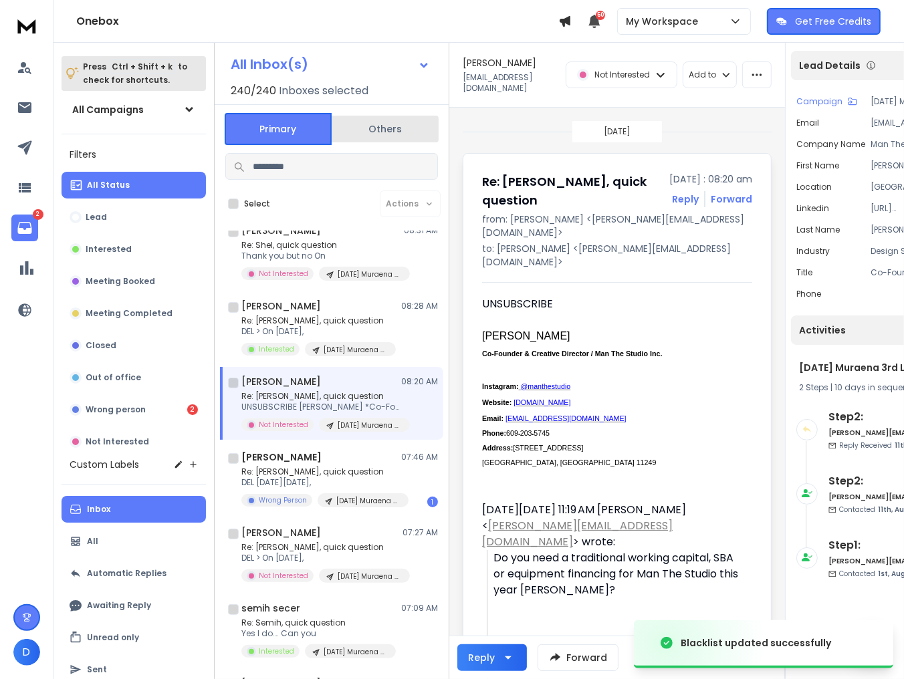
scroll to position [1039, 0]
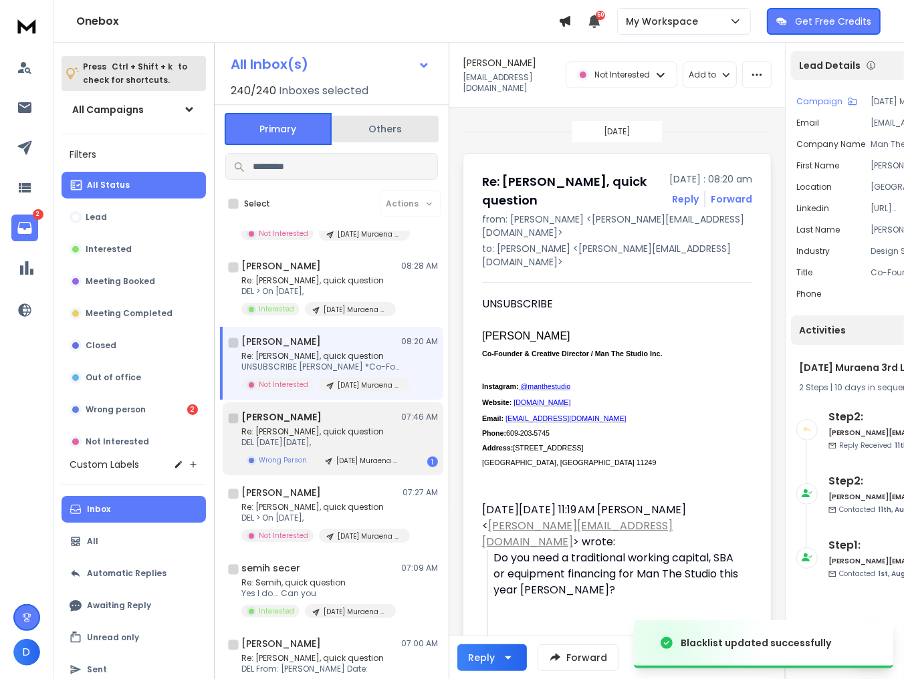
click at [370, 429] on p "Re: [PERSON_NAME], quick question" at bounding box center [321, 431] width 160 height 11
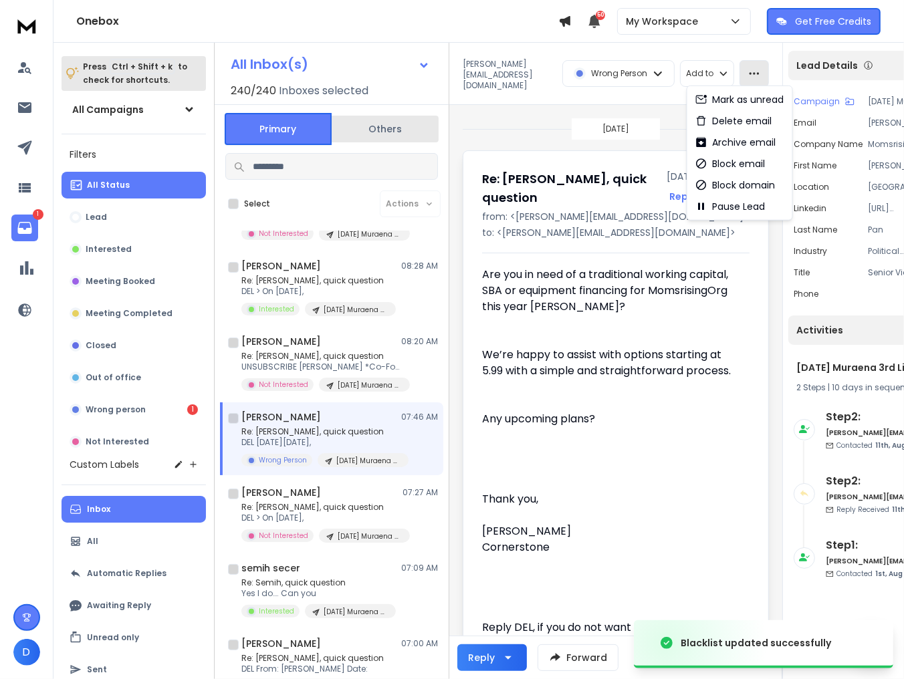
click at [760, 74] on icon "button" at bounding box center [754, 74] width 12 height 12
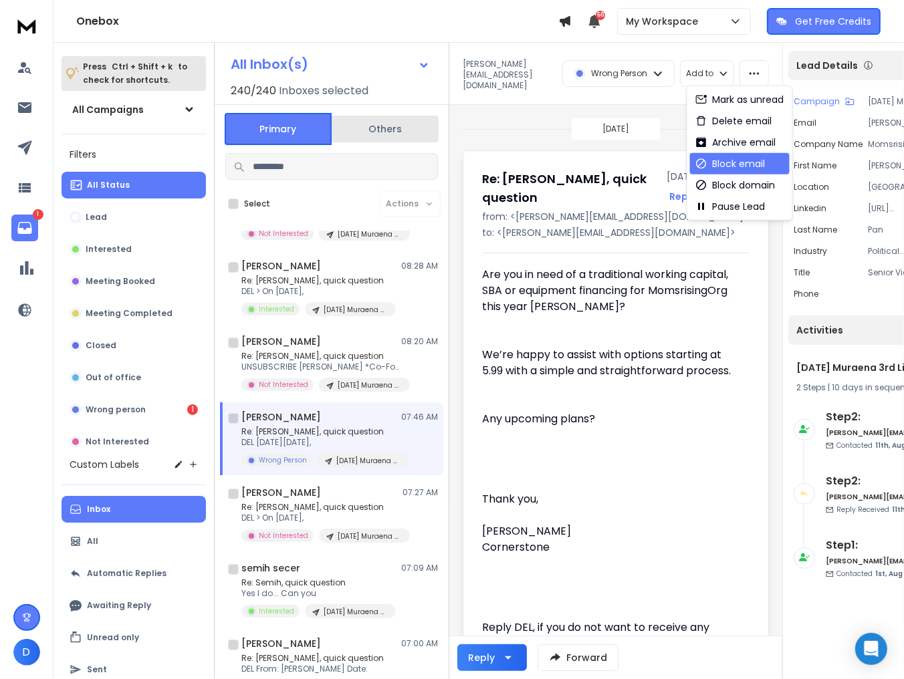
click at [754, 162] on div "Block email" at bounding box center [730, 163] width 70 height 13
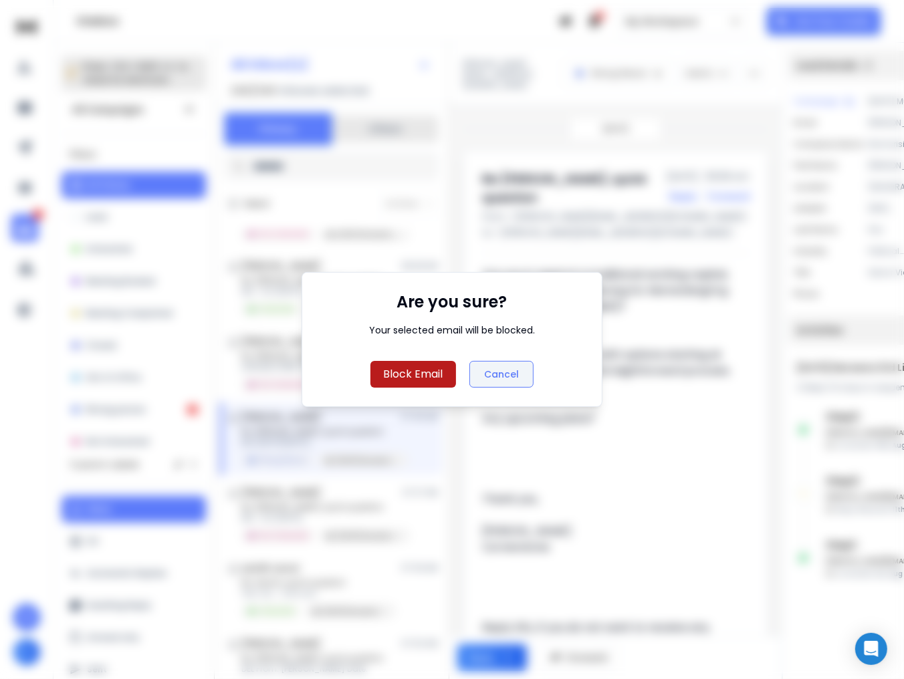
click at [422, 372] on button "Block Email" at bounding box center [413, 374] width 86 height 27
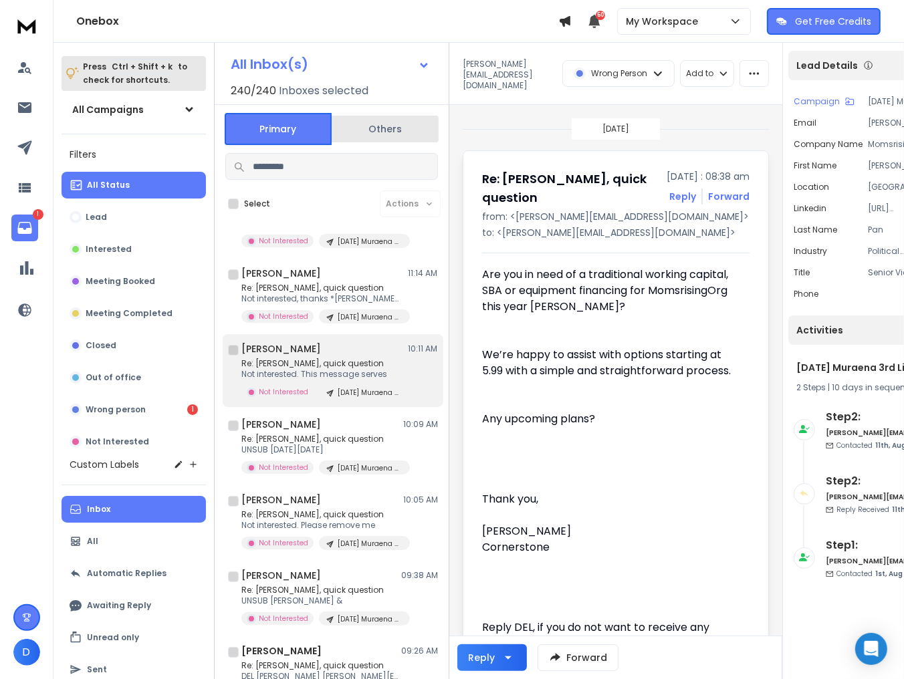
scroll to position [0, 0]
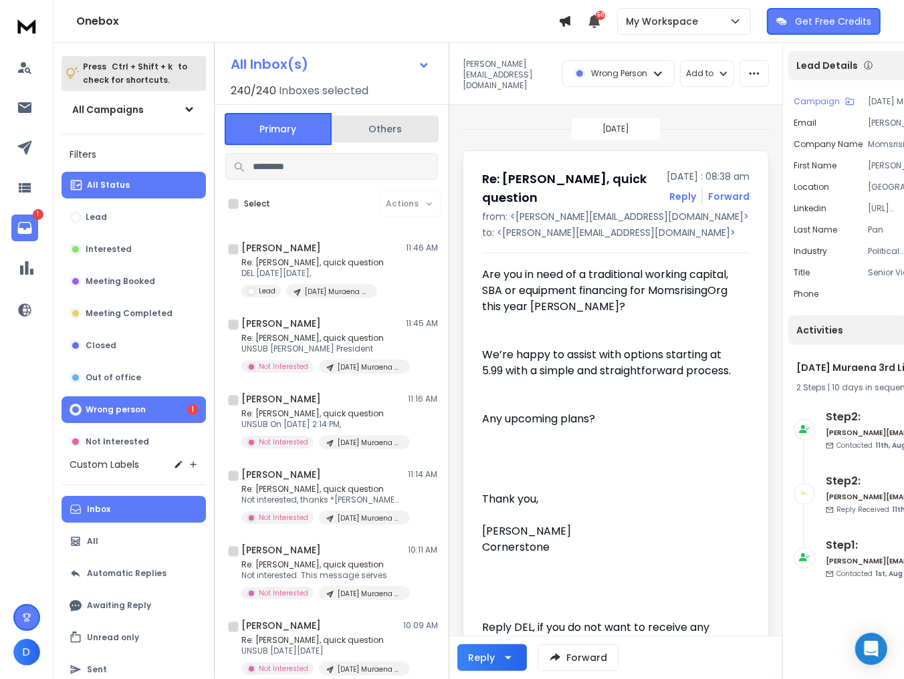
click at [125, 410] on p "Wrong person" at bounding box center [116, 409] width 60 height 11
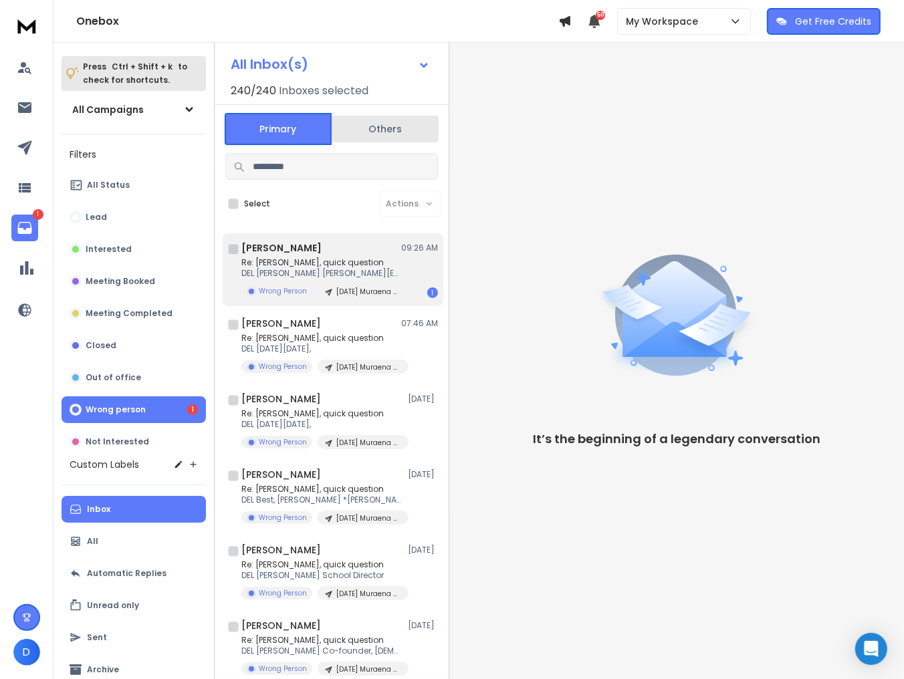
click at [322, 269] on p "DEL [PERSON_NAME] [PERSON_NAME][EMAIL_ADDRESS][DOMAIN_NAME] [PHONE_NUMBER]" at bounding box center [321, 273] width 160 height 11
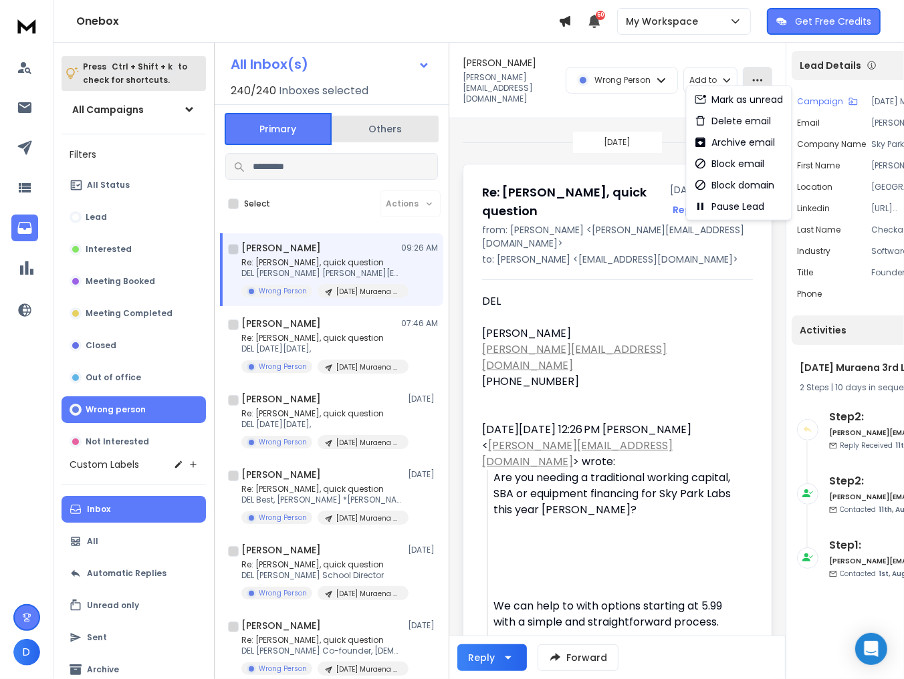
click at [772, 70] on button "button" at bounding box center [757, 80] width 29 height 27
click at [734, 158] on div "Block email" at bounding box center [729, 163] width 70 height 13
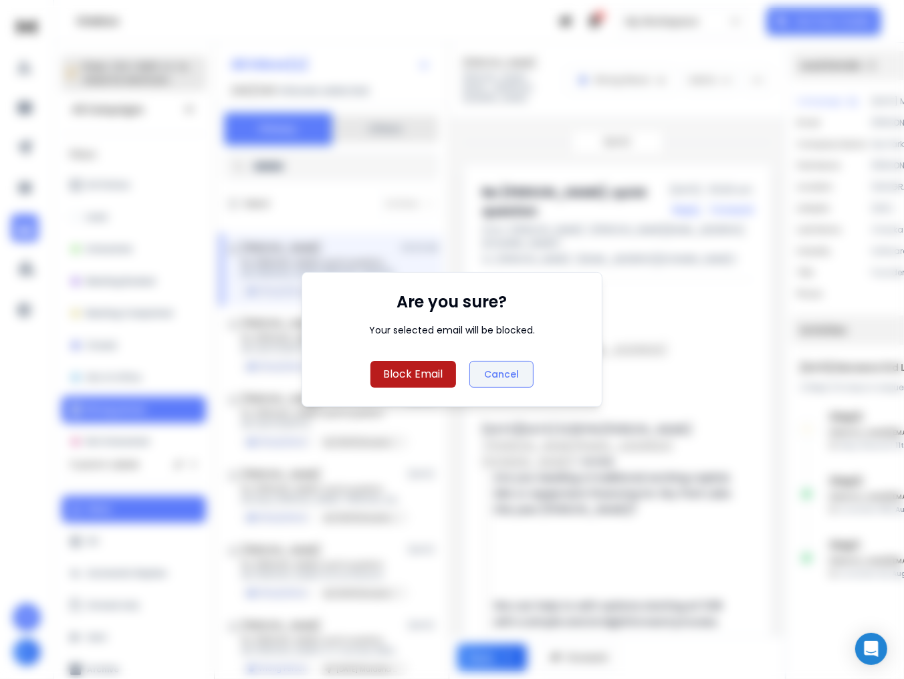
drag, startPoint x: 438, startPoint y: 364, endPoint x: 431, endPoint y: 366, distance: 6.8
click at [436, 366] on button "Block Email" at bounding box center [413, 374] width 86 height 27
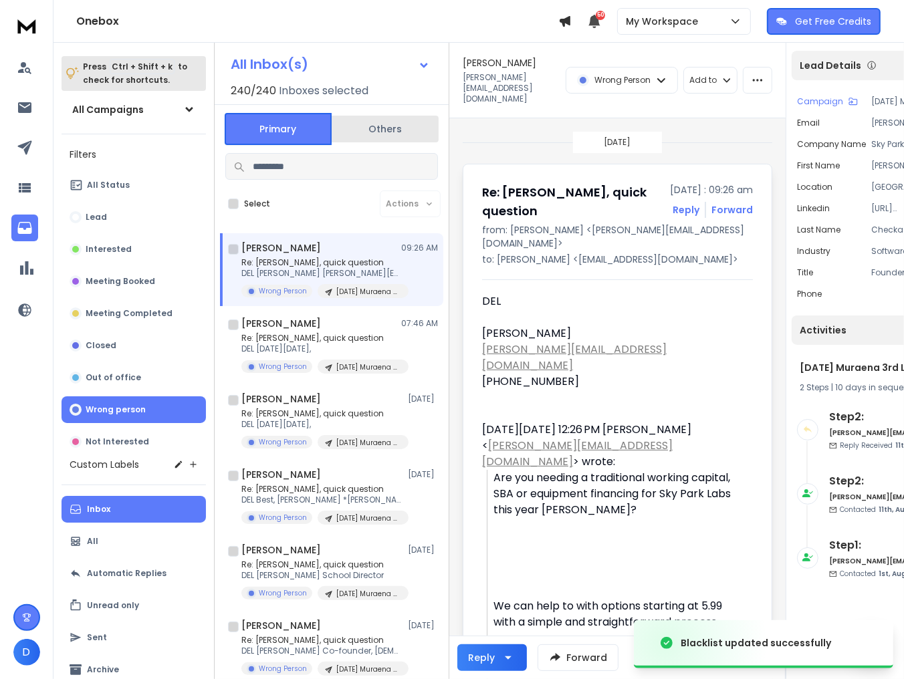
click at [108, 188] on p "All Status" at bounding box center [108, 185] width 43 height 11
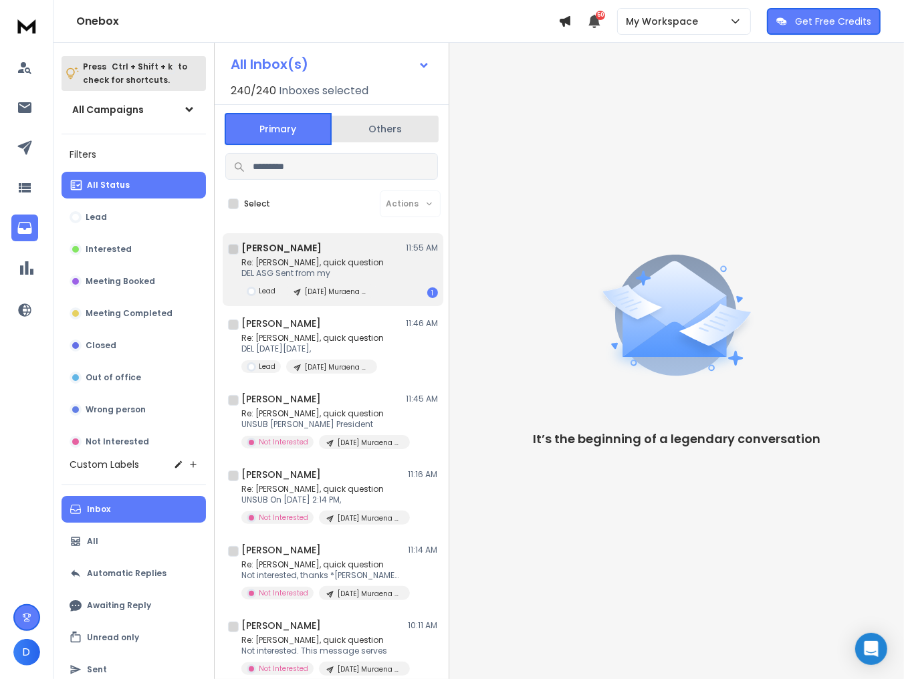
click at [334, 263] on p "Re: [PERSON_NAME], quick question" at bounding box center [312, 262] width 142 height 11
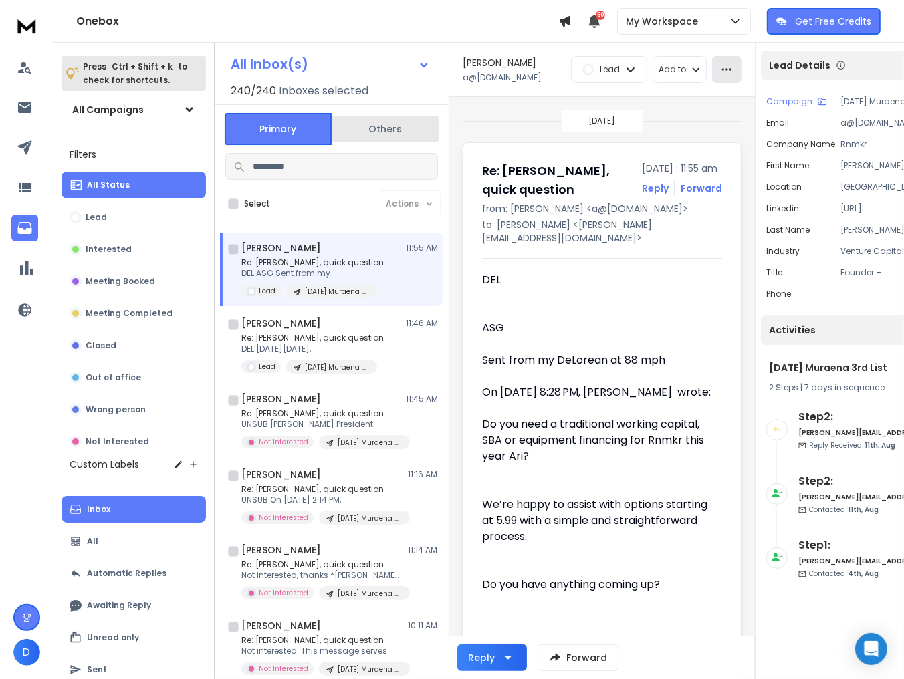
click at [712, 62] on button "button" at bounding box center [726, 69] width 29 height 27
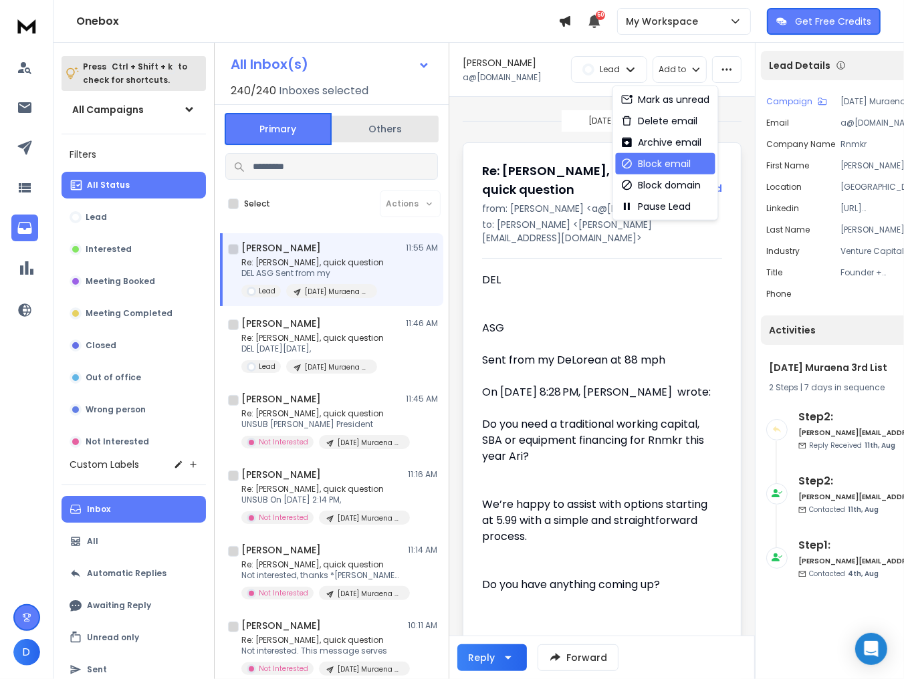
click at [678, 162] on div "Block email" at bounding box center [656, 163] width 70 height 13
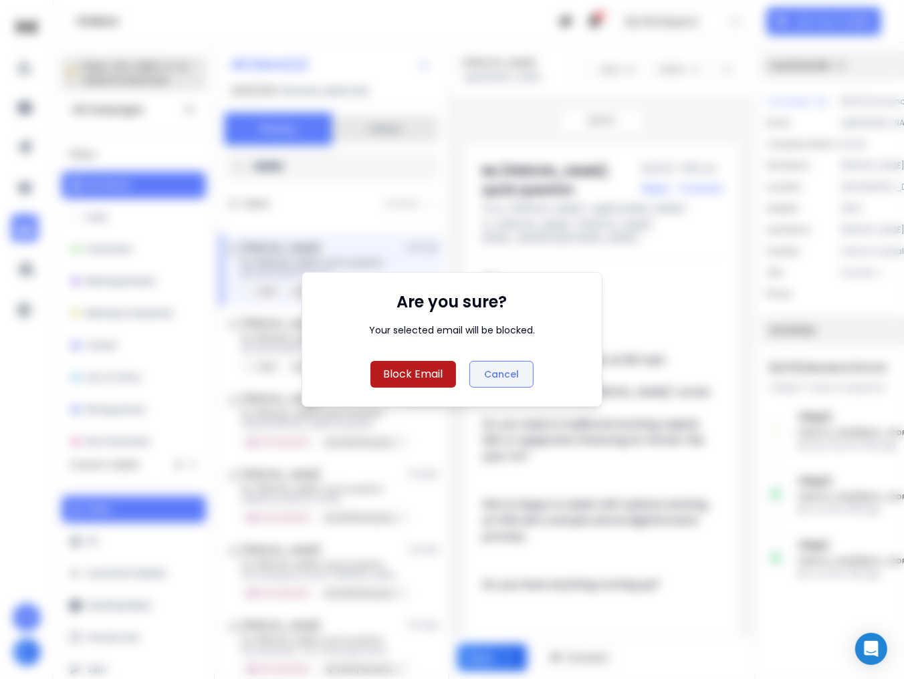
click at [412, 372] on button "Block Email" at bounding box center [413, 374] width 86 height 27
